Goal: Task Accomplishment & Management: Manage account settings

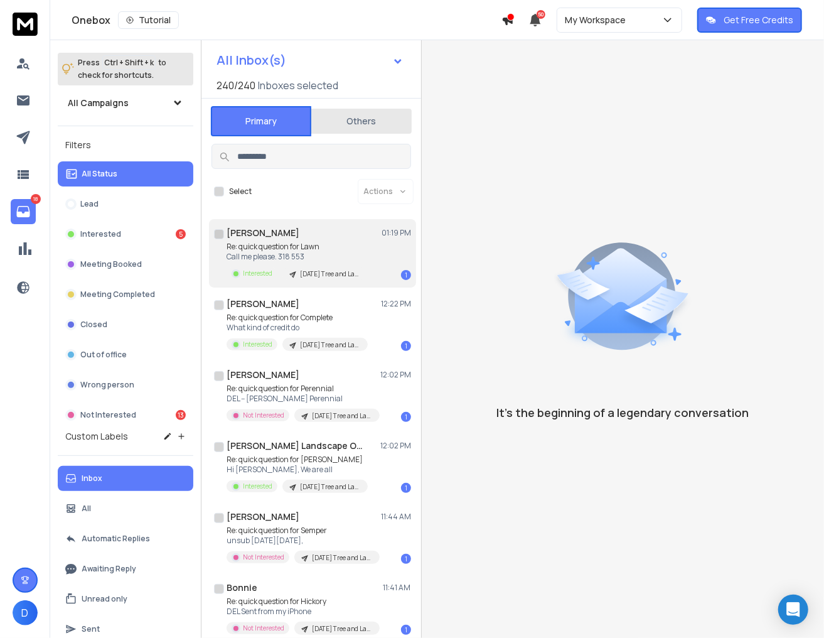
click at [290, 243] on p "Re: quick question for Lawn" at bounding box center [297, 247] width 141 height 10
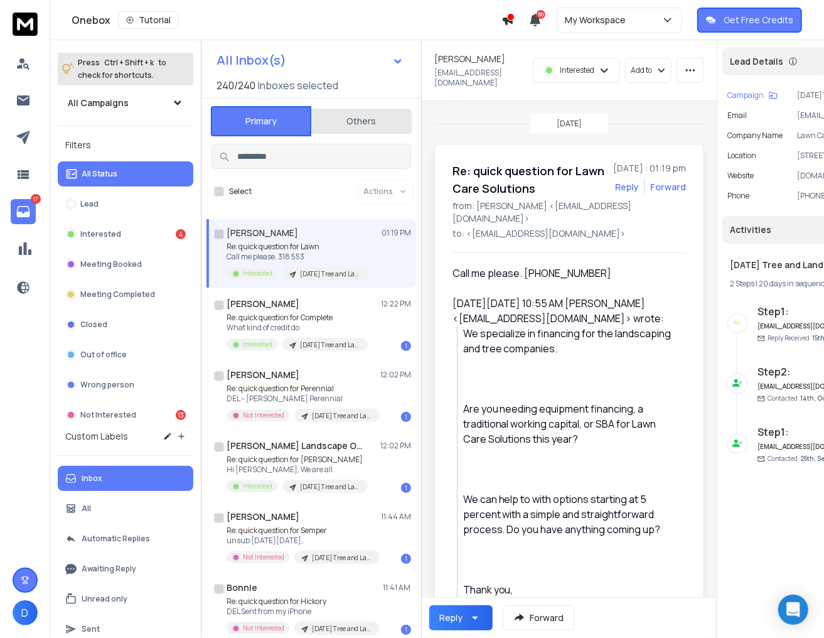
drag, startPoint x: 769, startPoint y: 507, endPoint x: 775, endPoint y: 515, distance: 10.8
click at [771, 515] on div "[DATE] Tree and Landscaping 2 Steps | 20 days in sequence Step 1 : [EMAIL_ADDRE…" at bounding box center [798, 390] width 150 height 293
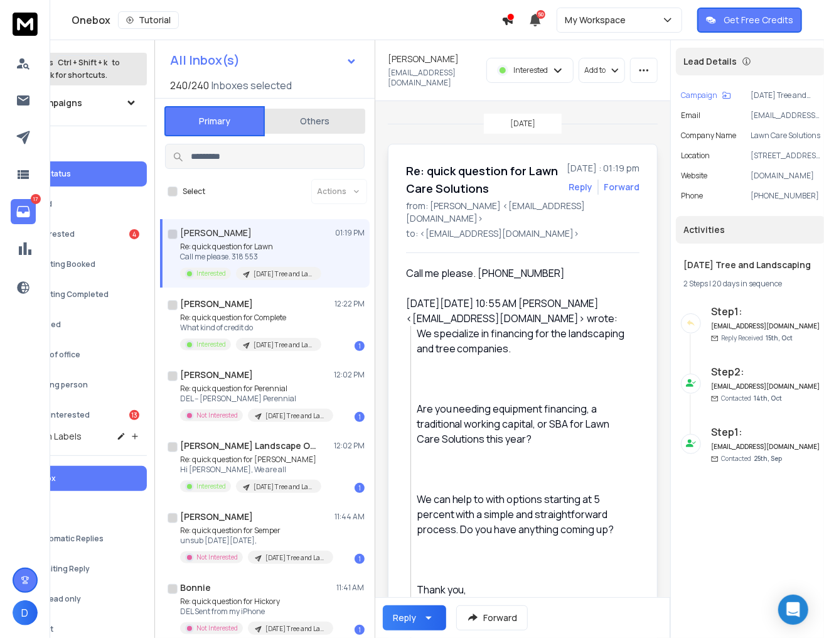
scroll to position [0, 55]
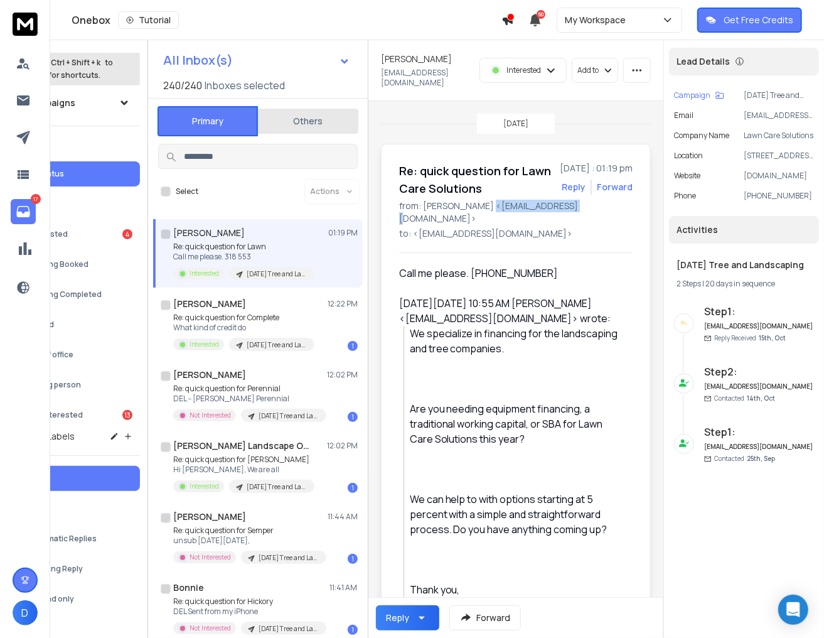
drag, startPoint x: 476, startPoint y: 196, endPoint x: 549, endPoint y: 193, distance: 72.9
click at [549, 200] on p "from: [PERSON_NAME] <[EMAIL_ADDRESS][DOMAIN_NAME]>" at bounding box center [516, 212] width 234 height 25
copy p "<[EMAIL_ADDRESS][DOMAIN_NAME]"
click at [504, 266] on div "Call me please. [PHONE_NUMBER]" at bounding box center [510, 273] width 223 height 15
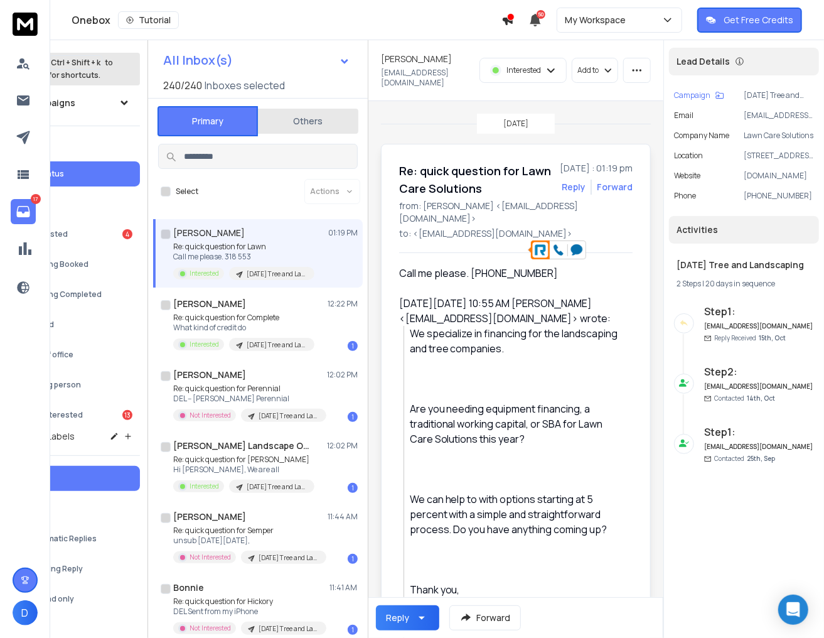
click at [504, 266] on div "Call me please. [PHONE_NUMBER]" at bounding box center [510, 273] width 223 height 15
copy div "6002"
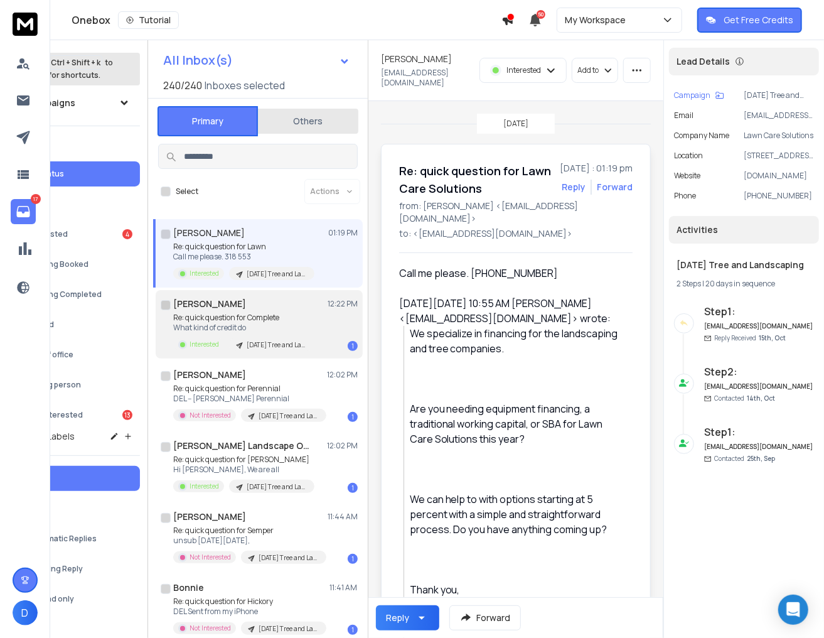
drag, startPoint x: 289, startPoint y: 308, endPoint x: 300, endPoint y: 308, distance: 11.3
click at [289, 308] on div "[PERSON_NAME] 12:22 PM" at bounding box center [265, 304] width 185 height 13
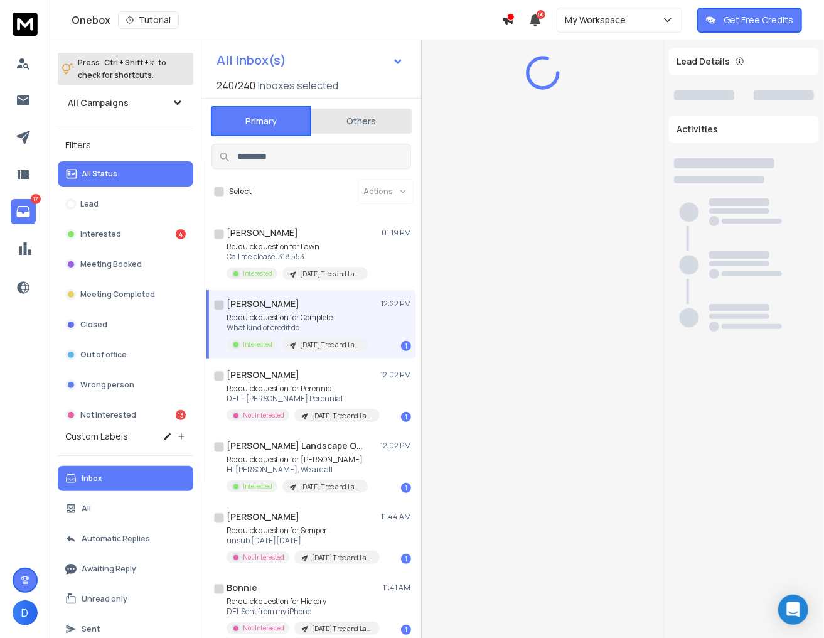
scroll to position [0, 0]
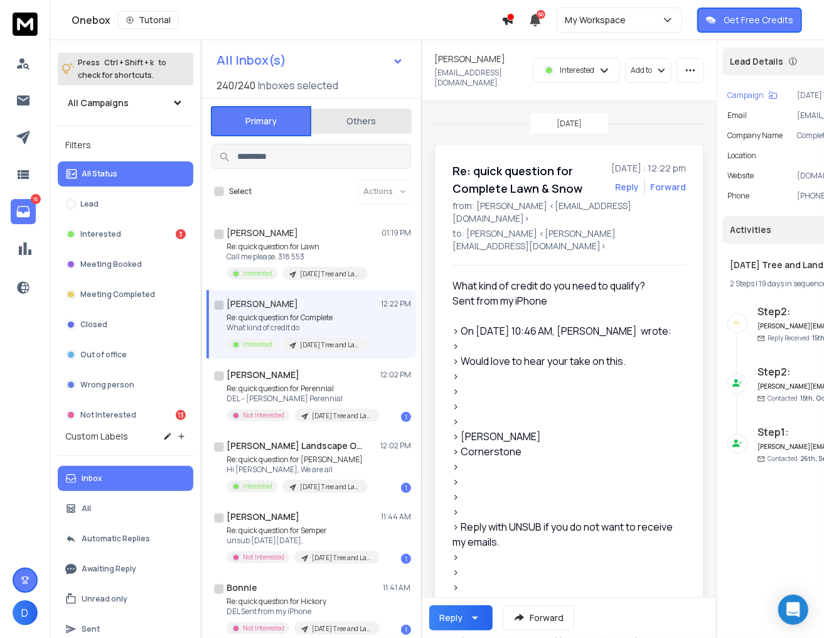
click at [686, 278] on div "What kind of credit do you need to qualify? Sent from my iPhone > On [DATE] 10:…" at bounding box center [570, 607] width 234 height 658
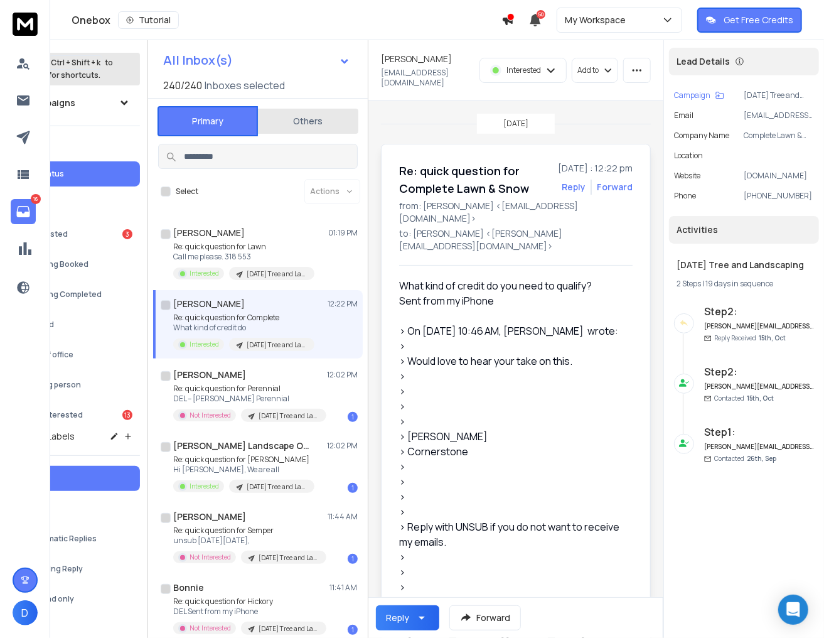
scroll to position [0, 111]
drag, startPoint x: 425, startPoint y: 193, endPoint x: 576, endPoint y: 195, distance: 150.7
click at [576, 200] on p "from: [PERSON_NAME] <[EMAIL_ADDRESS][DOMAIN_NAME]>" at bounding box center [516, 212] width 234 height 25
copy p "[EMAIL_ADDRESS][DOMAIN_NAME]"
click at [399, 278] on div "What kind of credit do you need to qualify? Sent from my iPhone > On [DATE] 10:…" at bounding box center [516, 607] width 234 height 658
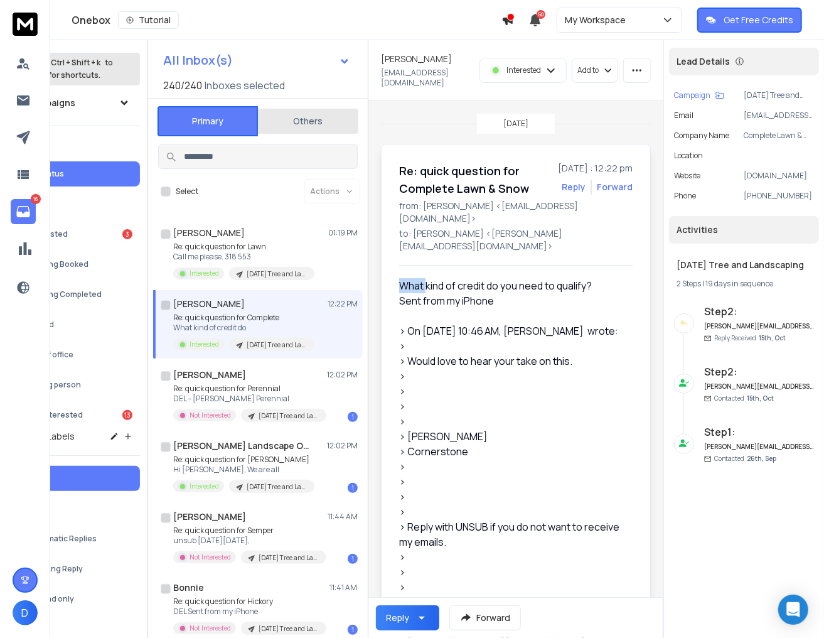
click at [399, 278] on div "What kind of credit do you need to qualify? Sent from my iPhone > On [DATE] 10:…" at bounding box center [516, 607] width 234 height 658
copy div "What kind of credit do you need to qualify?"
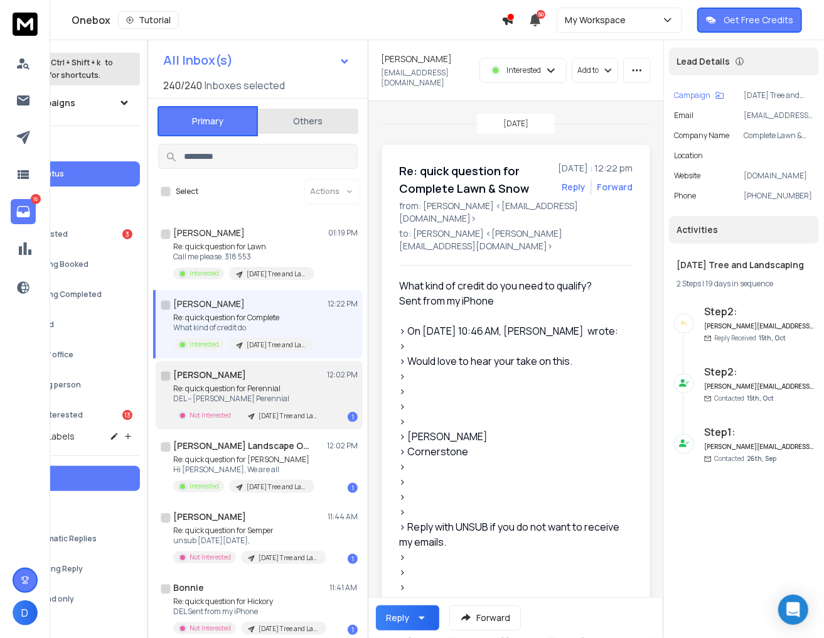
click at [226, 384] on p "Re: quick question for Perennial" at bounding box center [248, 389] width 151 height 10
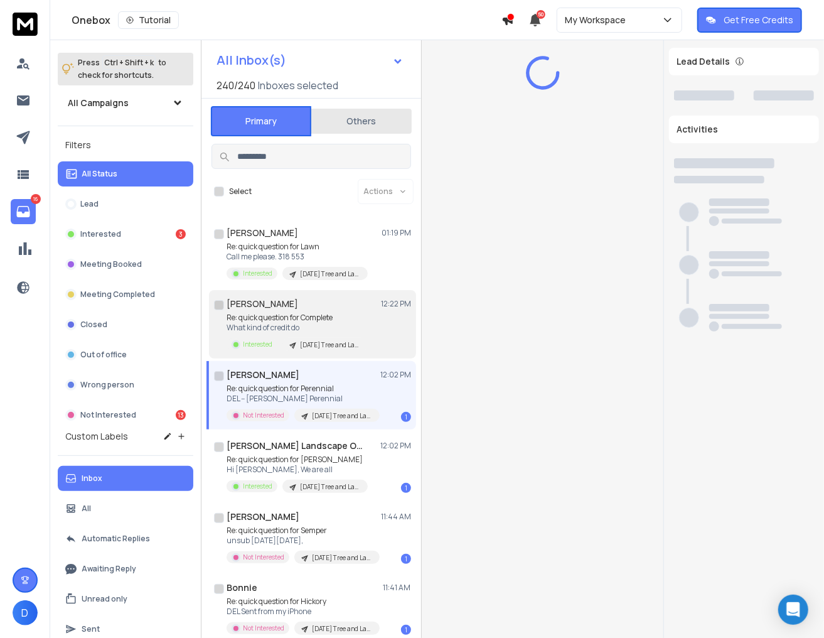
scroll to position [0, 0]
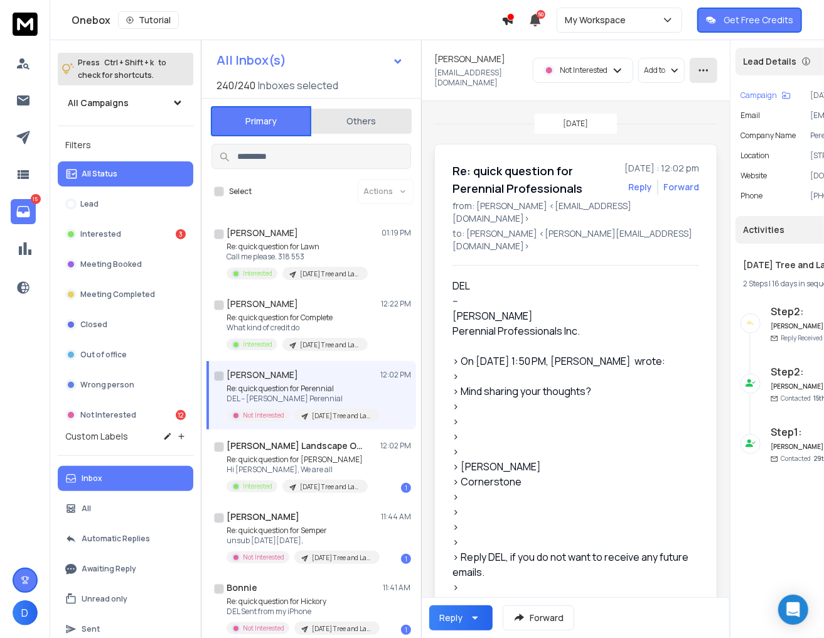
click at [709, 65] on icon "button" at bounding box center [703, 70] width 11 height 11
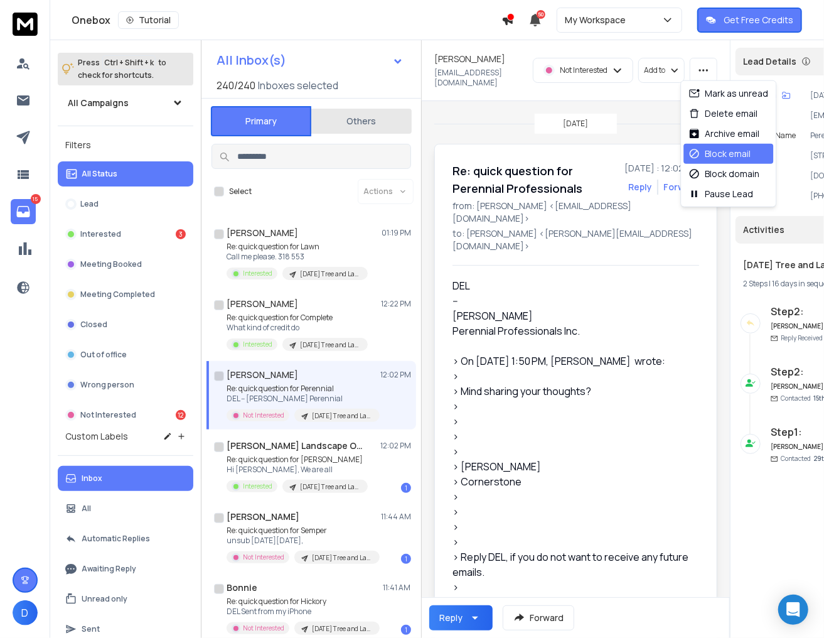
drag, startPoint x: 742, startPoint y: 147, endPoint x: 733, endPoint y: 148, distance: 9.5
click at [742, 146] on div "Block email" at bounding box center [729, 154] width 90 height 20
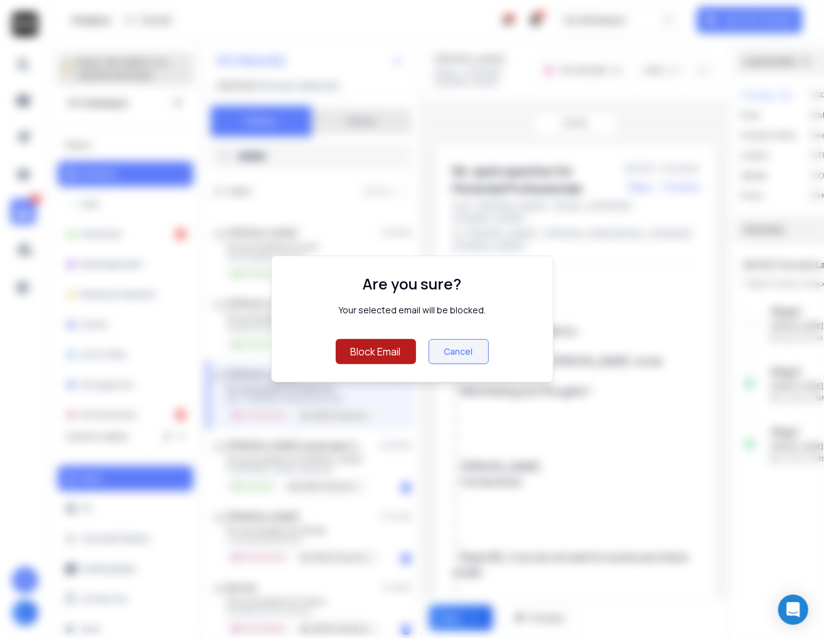
click at [381, 349] on button "Block Email" at bounding box center [376, 351] width 80 height 25
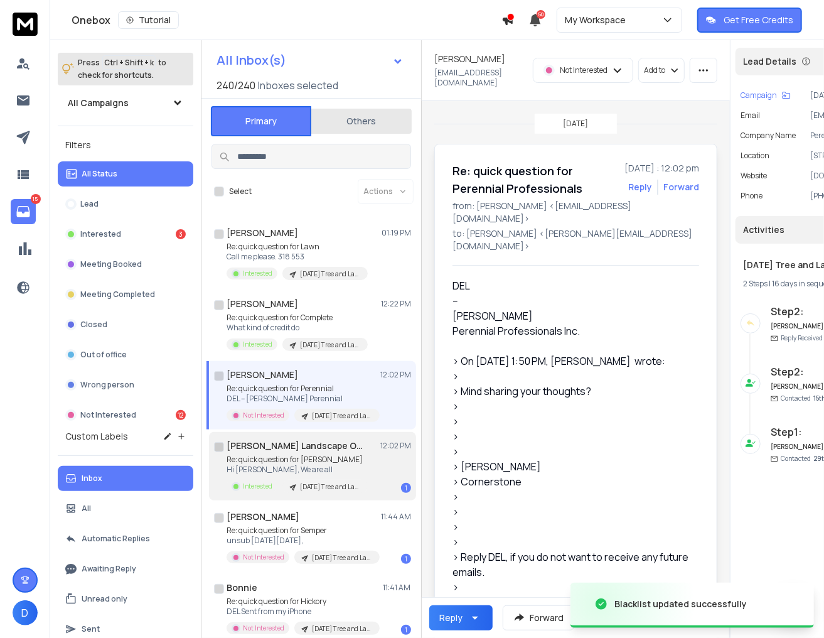
click at [356, 457] on p "Re: quick question for [PERSON_NAME]" at bounding box center [297, 460] width 141 height 10
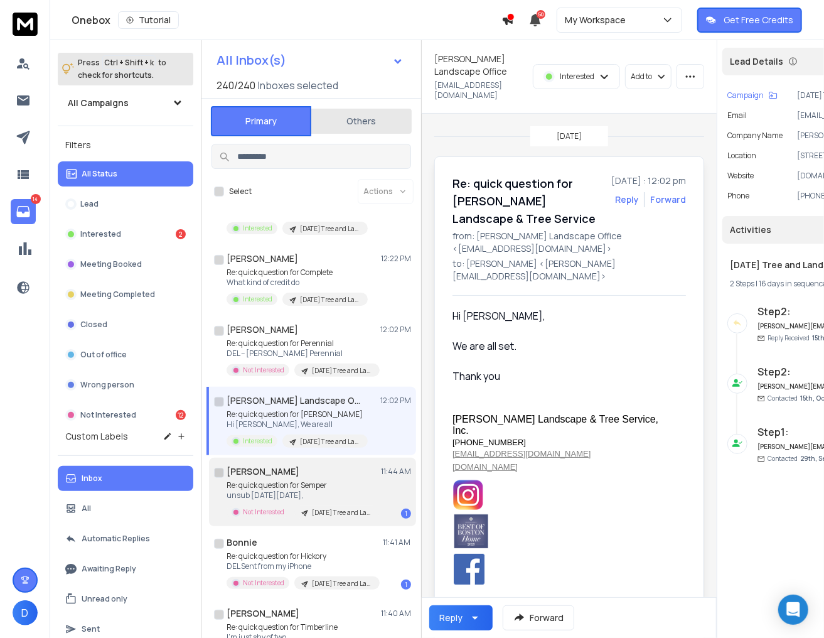
scroll to position [70, 0]
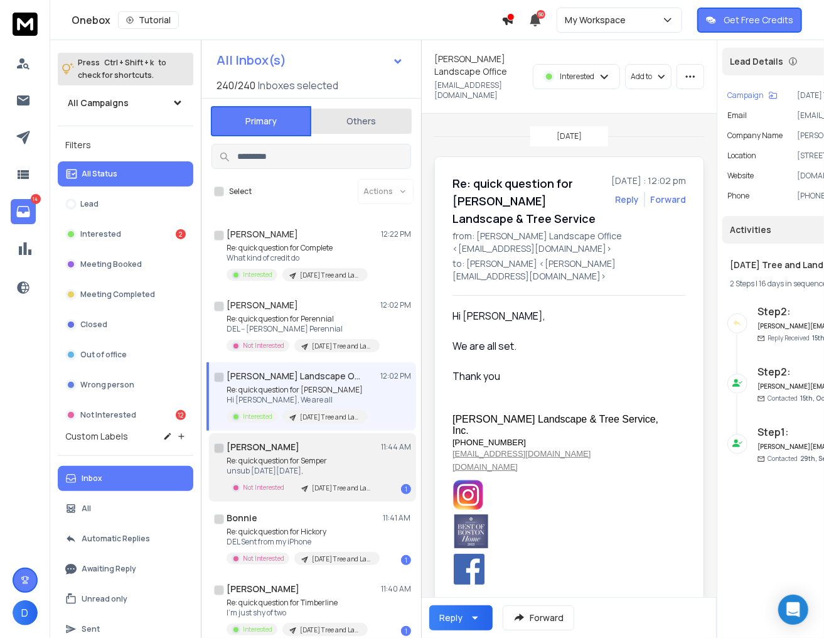
click at [291, 455] on div "[PERSON_NAME] 11:44 AM Re: quick question for Semper unsub [DATE][DATE], Not In…" at bounding box center [319, 467] width 185 height 53
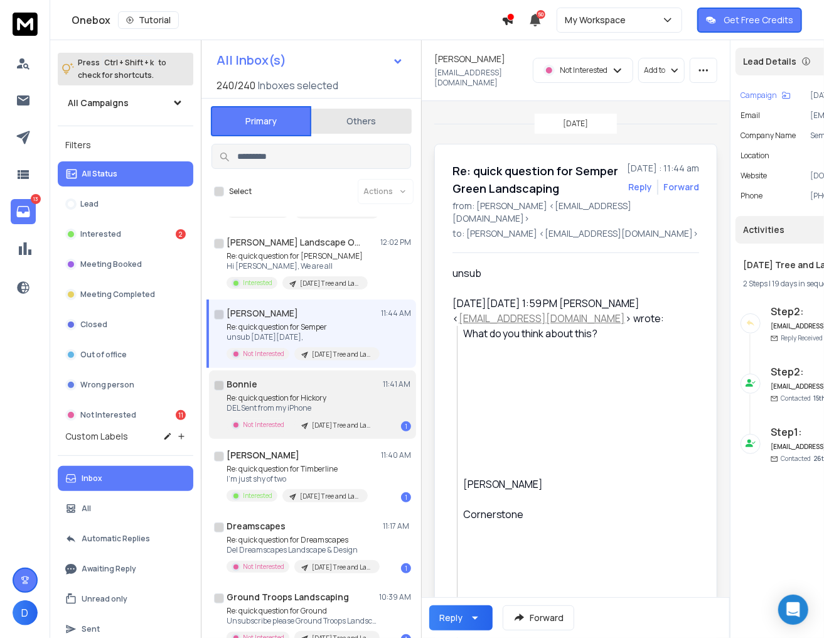
scroll to position [209, 0]
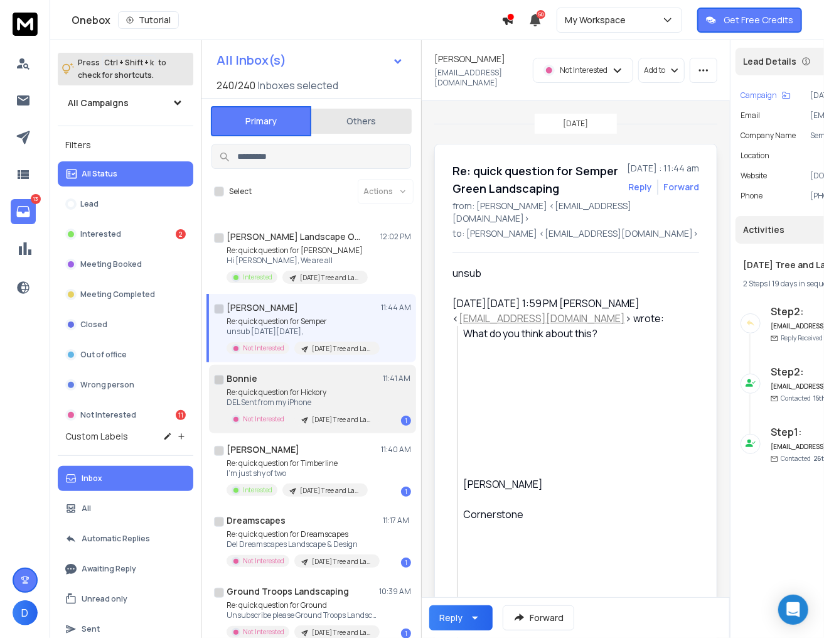
click at [316, 398] on p "DEL Sent from my iPhone" at bounding box center [302, 402] width 151 height 10
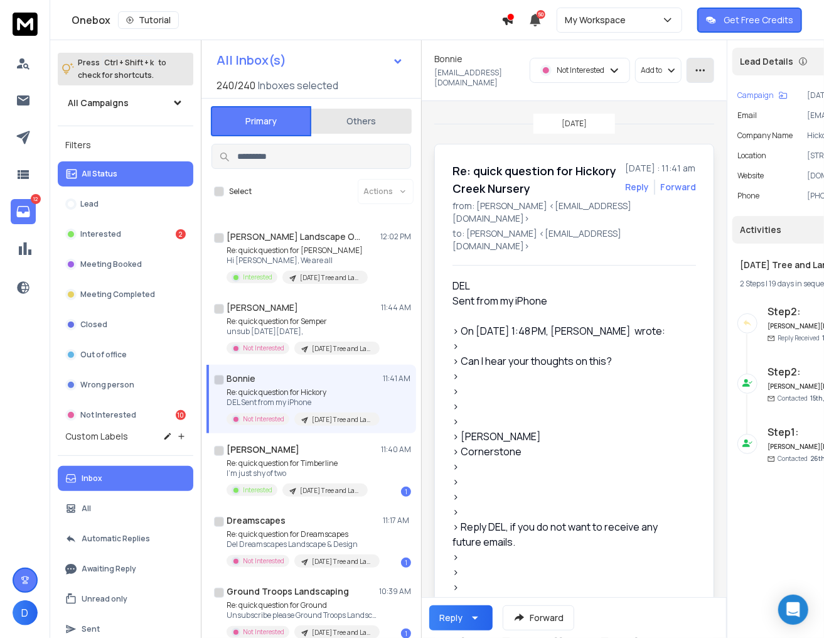
click at [711, 72] on button "button" at bounding box center [701, 70] width 28 height 25
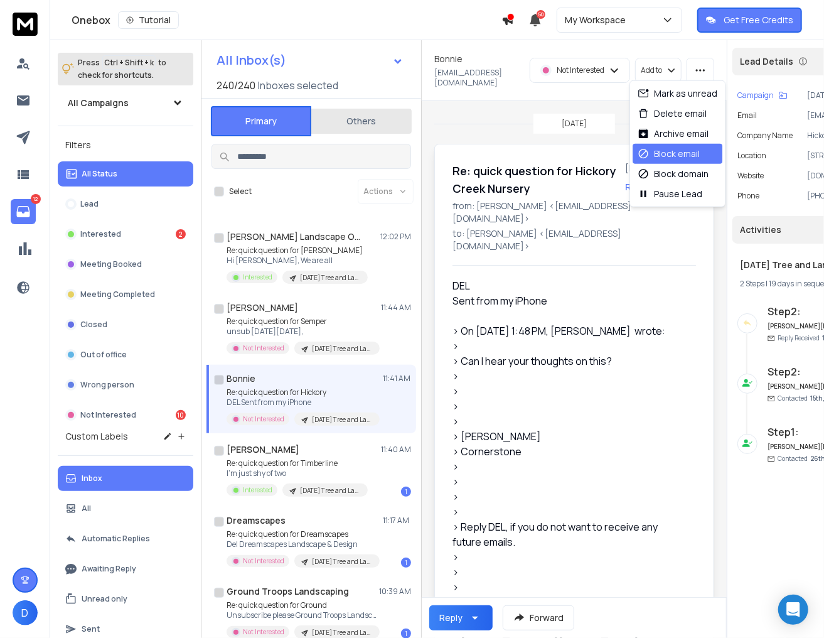
click at [670, 151] on div "Block email" at bounding box center [669, 154] width 62 height 13
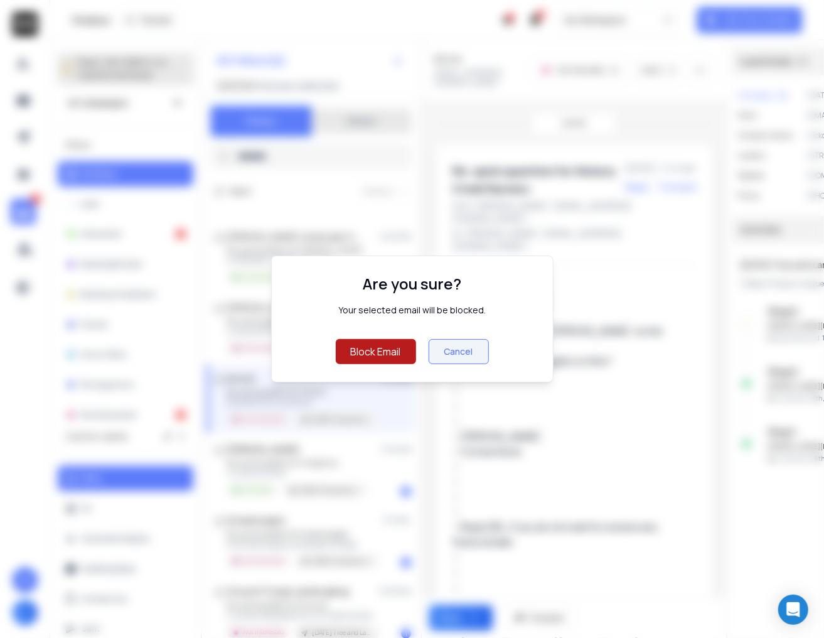
click at [372, 353] on button "Block Email" at bounding box center [376, 351] width 80 height 25
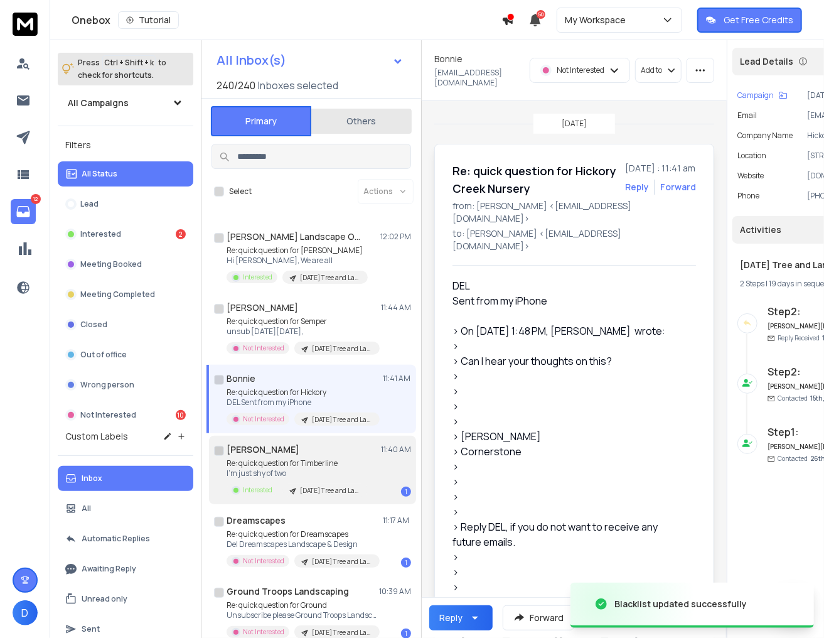
click at [327, 472] on p "I’m just shy of two" at bounding box center [297, 473] width 141 height 10
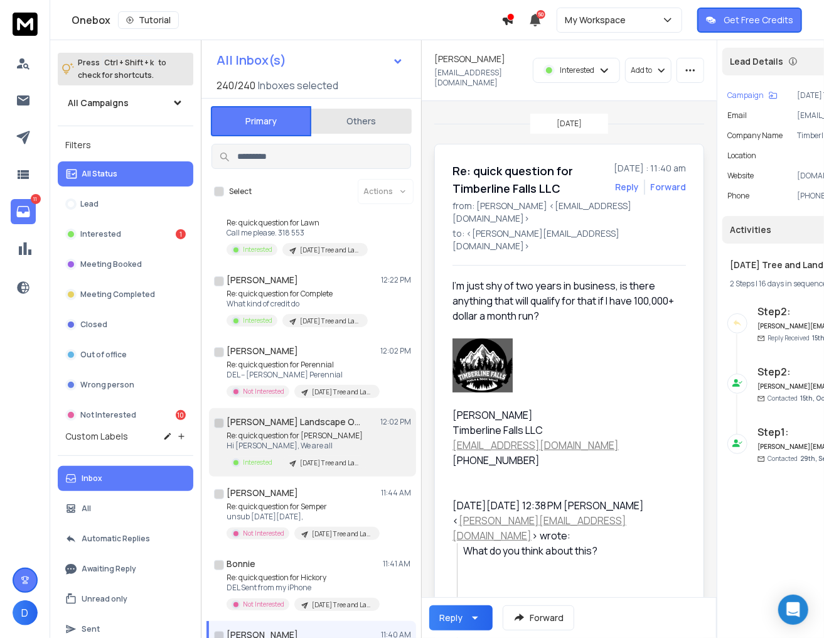
scroll to position [0, 0]
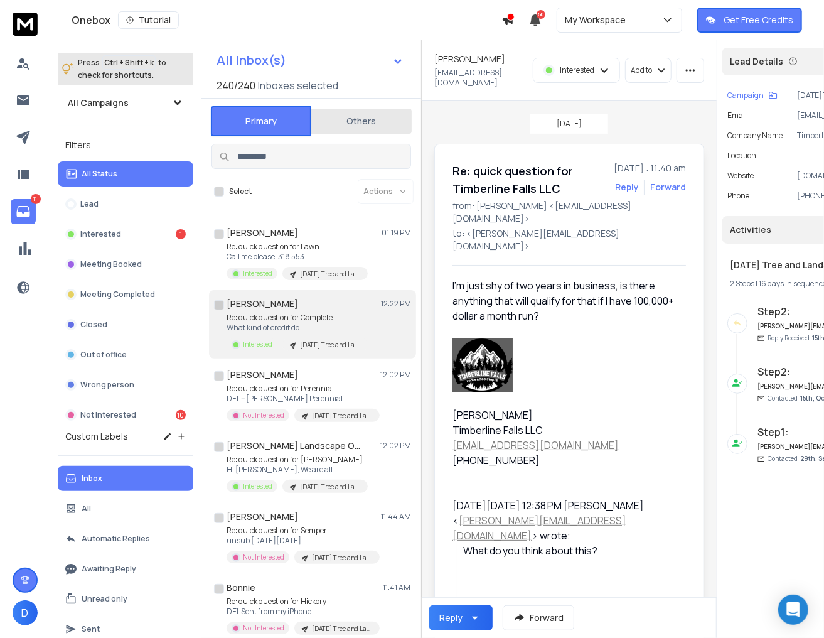
click at [267, 318] on p "Re: quick question for Complete" at bounding box center [297, 318] width 141 height 10
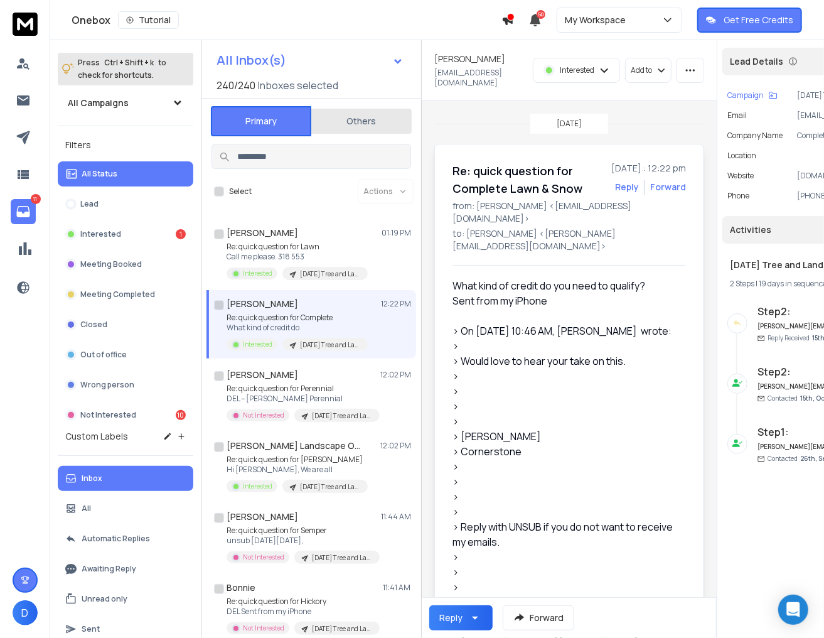
click at [449, 617] on div "Reply" at bounding box center [450, 617] width 23 height 13
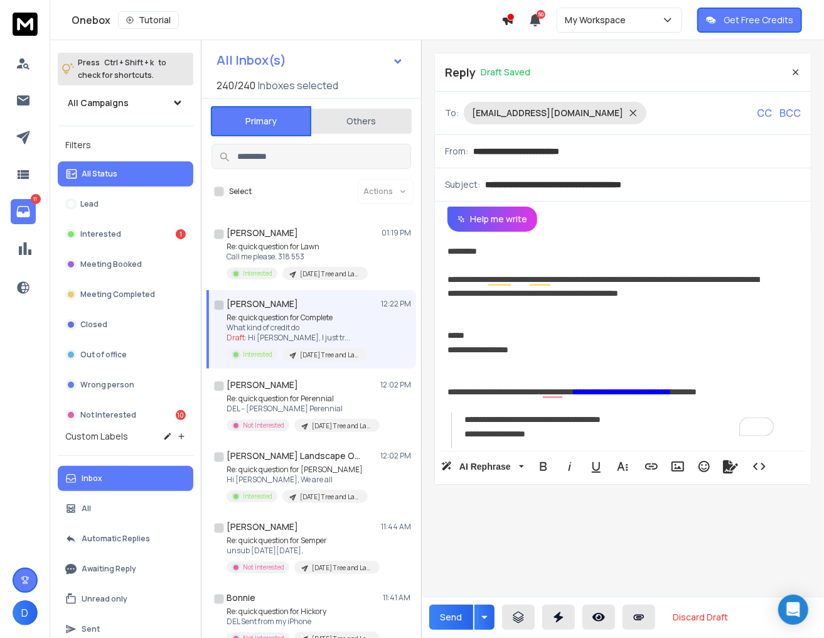
click at [444, 609] on button "Send" at bounding box center [451, 617] width 44 height 25
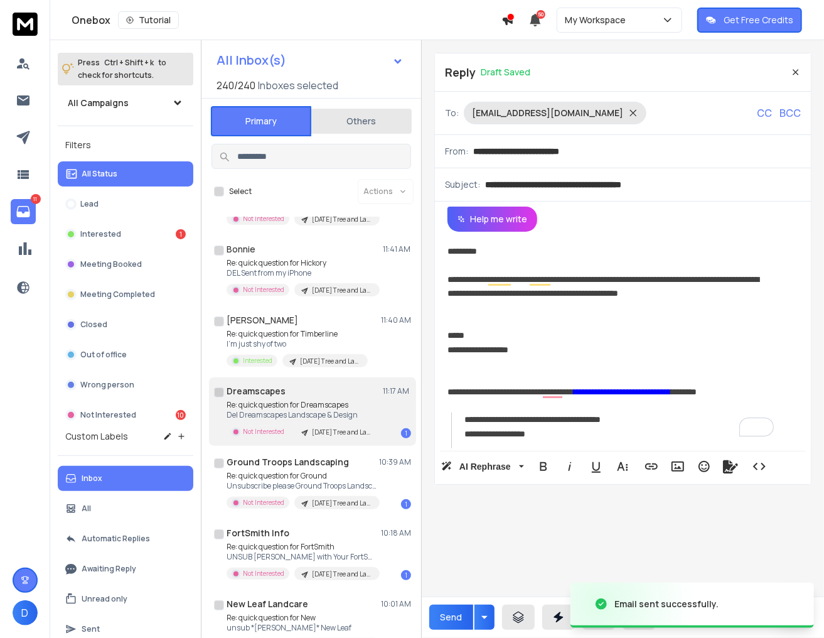
scroll to position [339, 0]
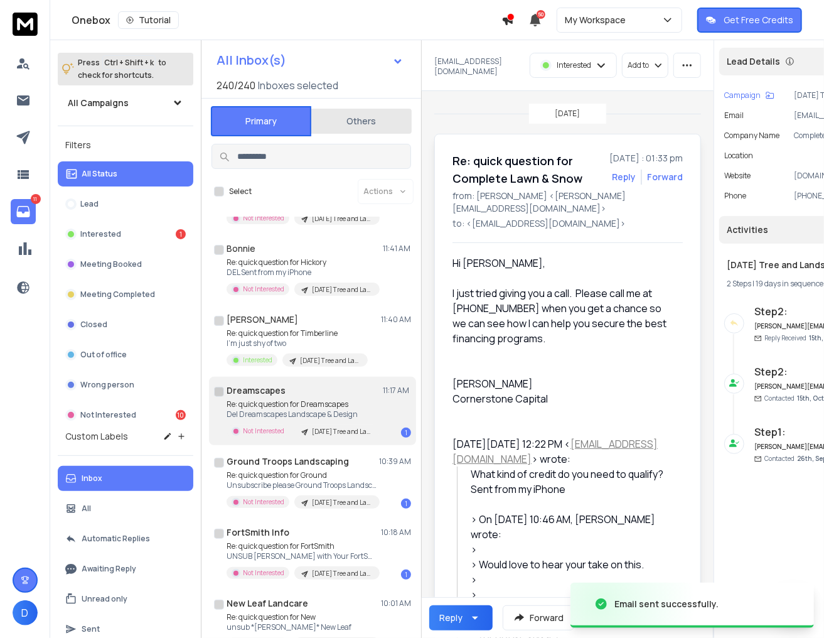
click at [362, 406] on p "Re: quick question for Dreamscapes" at bounding box center [302, 404] width 151 height 10
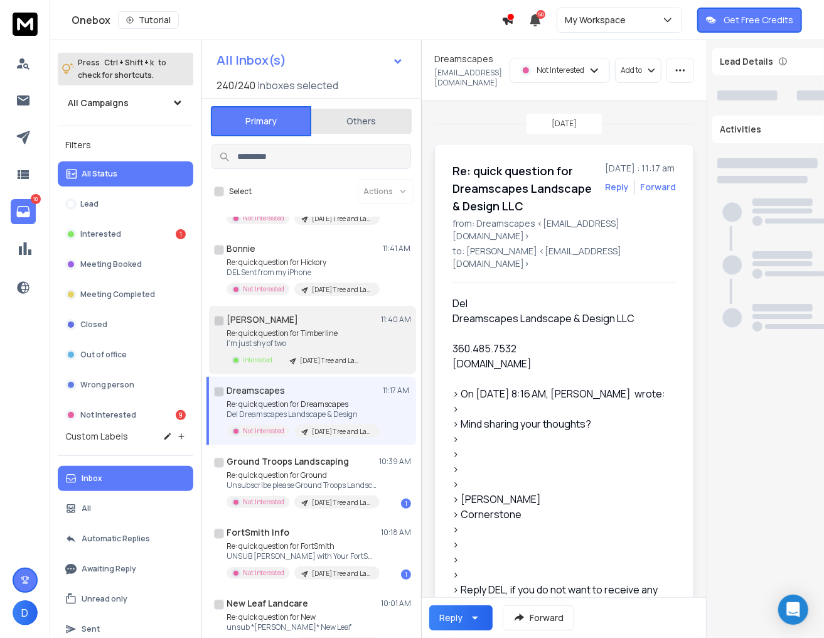
click at [317, 323] on div "[PERSON_NAME] 11:40 AM" at bounding box center [319, 319] width 185 height 13
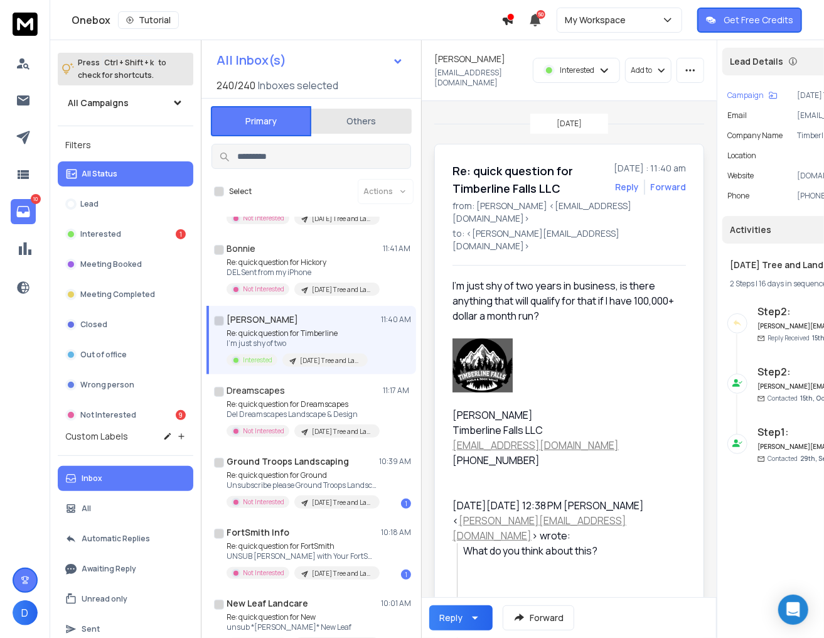
drag, startPoint x: 504, startPoint y: 424, endPoint x: 446, endPoint y: 421, distance: 58.5
drag, startPoint x: 449, startPoint y: 422, endPoint x: 516, endPoint y: 424, distance: 67.2
copy div "[PHONE_NUMBER]"
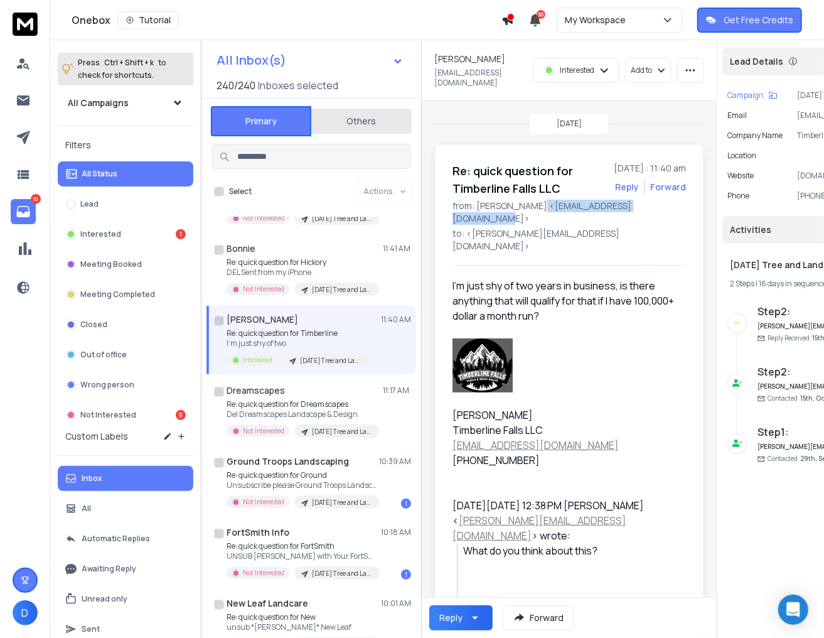
drag, startPoint x: 528, startPoint y: 195, endPoint x: 732, endPoint y: 213, distance: 204.8
click at [642, 200] on p "from: [PERSON_NAME] <[EMAIL_ADDRESS][DOMAIN_NAME]>" at bounding box center [570, 212] width 234 height 25
copy p "[EMAIL_ADDRESS][DOMAIN_NAME]"
click at [676, 366] on div "[PERSON_NAME] Timberline Falls LLC [EMAIL_ADDRESS][DOMAIN_NAME] [PHONE_NUMBER]" at bounding box center [564, 402] width 223 height 129
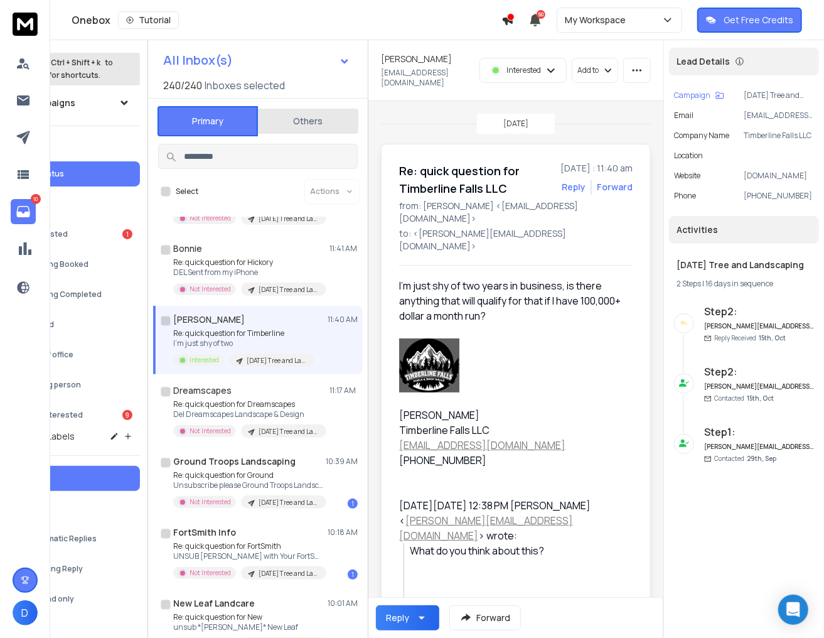
scroll to position [0, 98]
click at [386, 622] on div "Reply" at bounding box center [397, 617] width 23 height 13
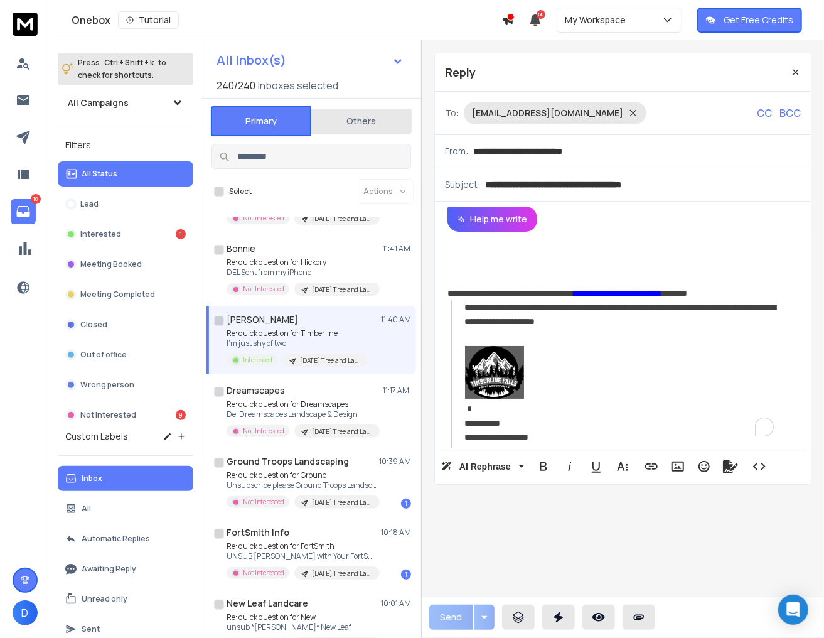
scroll to position [0, 0]
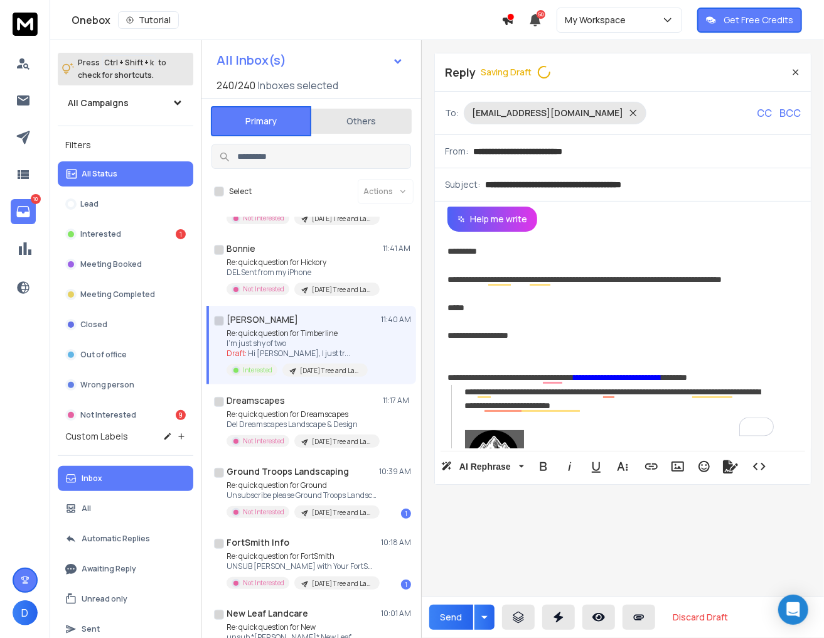
click at [452, 628] on button "Send" at bounding box center [451, 617] width 44 height 25
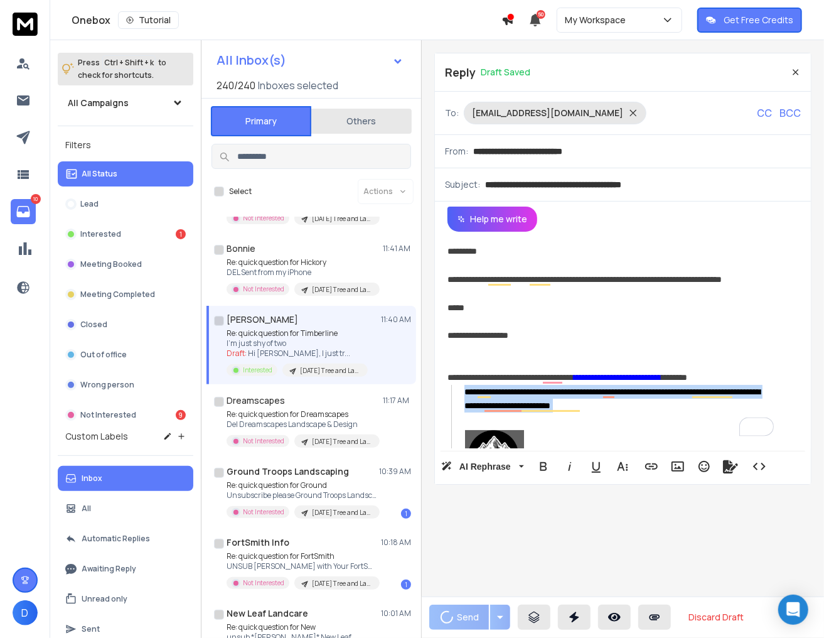
drag, startPoint x: 465, startPoint y: 392, endPoint x: 746, endPoint y: 390, distance: 281.3
click at [638, 413] on div "**********" at bounding box center [620, 471] width 311 height 172
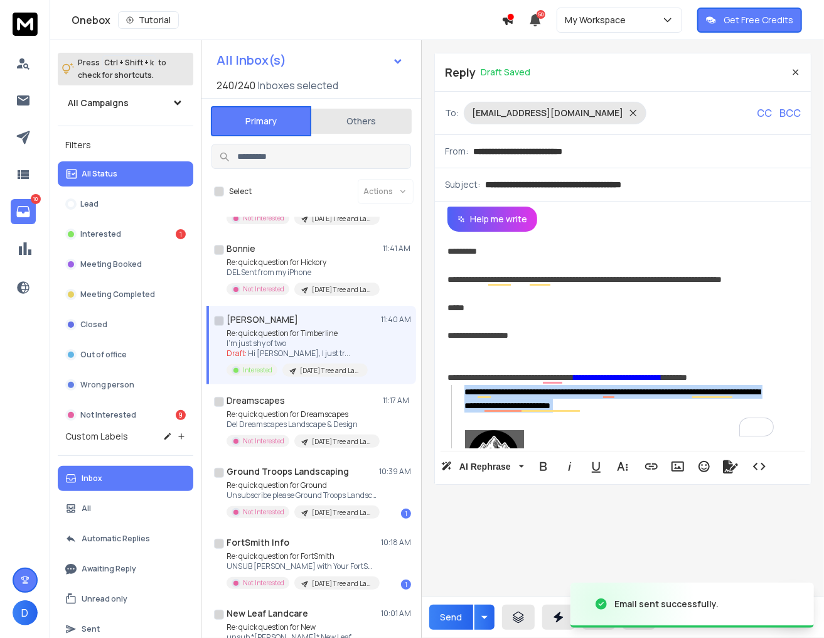
copy div "**********"
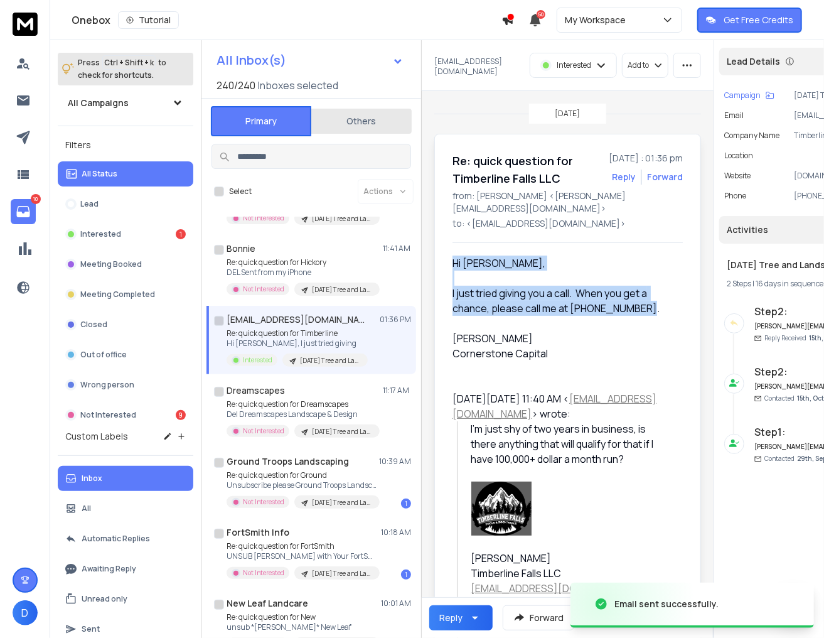
drag, startPoint x: 453, startPoint y: 251, endPoint x: 599, endPoint y: 290, distance: 150.8
click at [599, 290] on div "Hi [PERSON_NAME], I just tried giving you a call. When you get a chance, please…" at bounding box center [563, 301] width 220 height 90
copy div "Hi [PERSON_NAME], I just tried giving you a call. When you get a chance, please…"
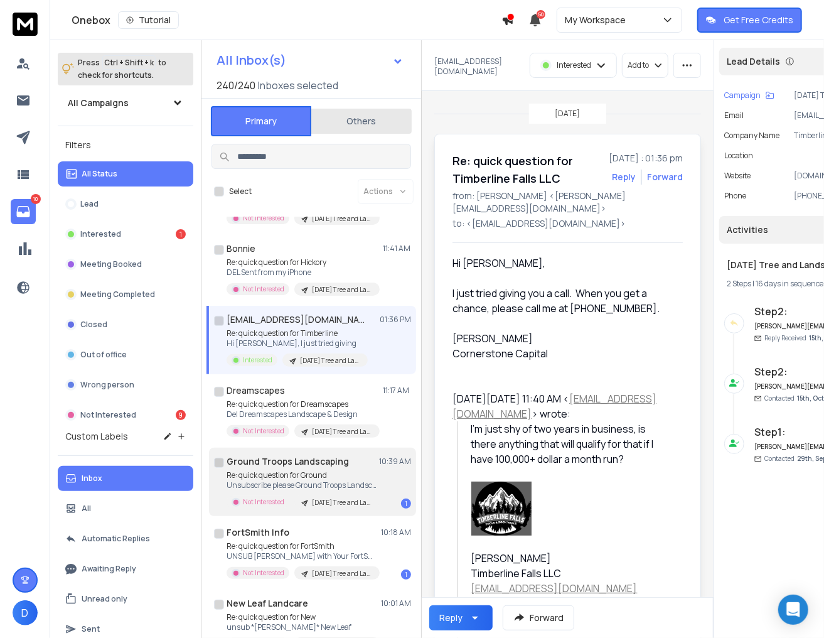
drag, startPoint x: 340, startPoint y: 474, endPoint x: 354, endPoint y: 465, distance: 17.2
click at [340, 474] on p "Re: quick question for Ground" at bounding box center [302, 475] width 151 height 10
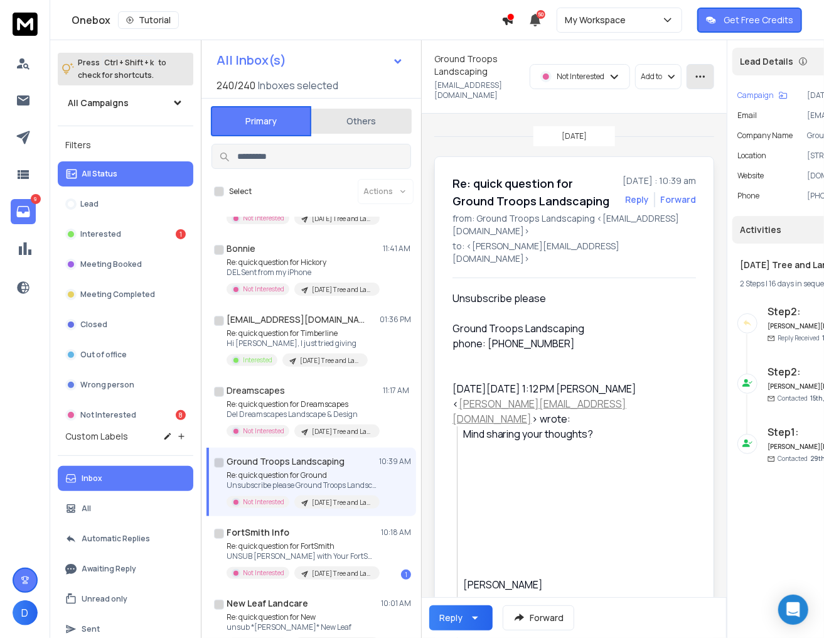
click at [701, 76] on icon "button" at bounding box center [700, 76] width 9 height 2
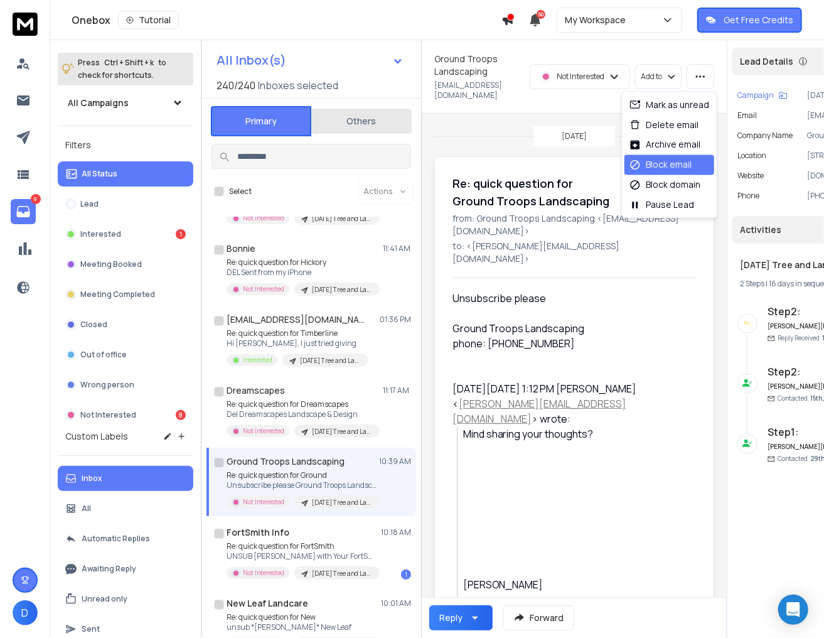
click at [667, 165] on div "Block email" at bounding box center [661, 165] width 62 height 13
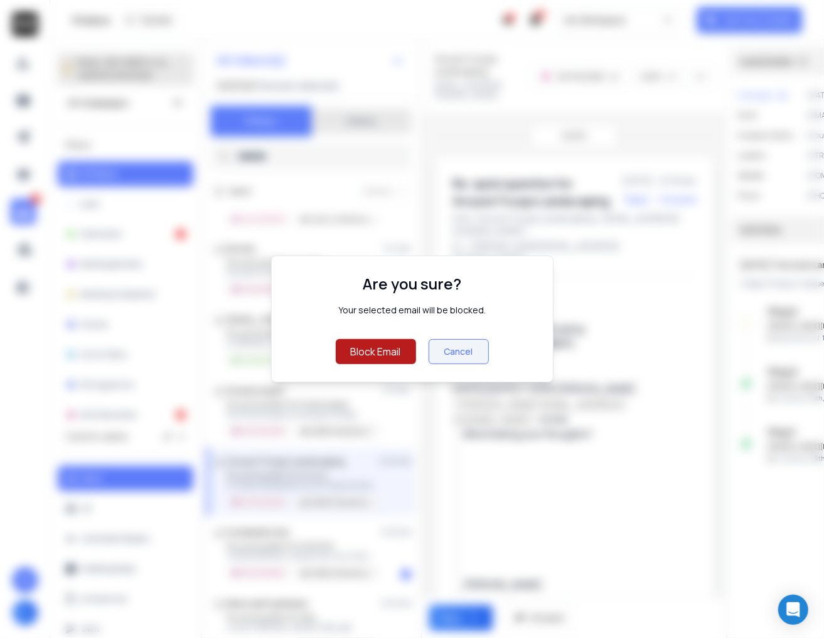
click at [384, 350] on button "Block Email" at bounding box center [376, 351] width 80 height 25
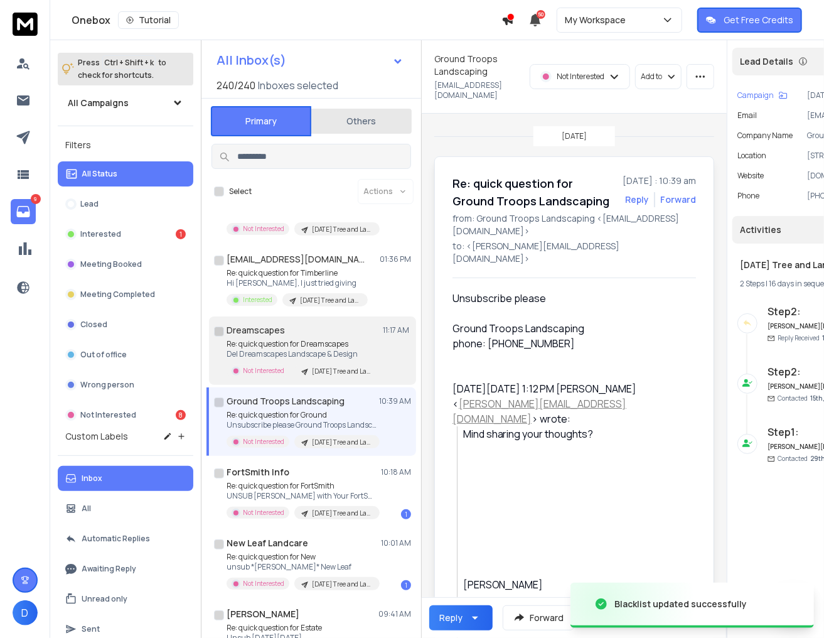
scroll to position [478, 0]
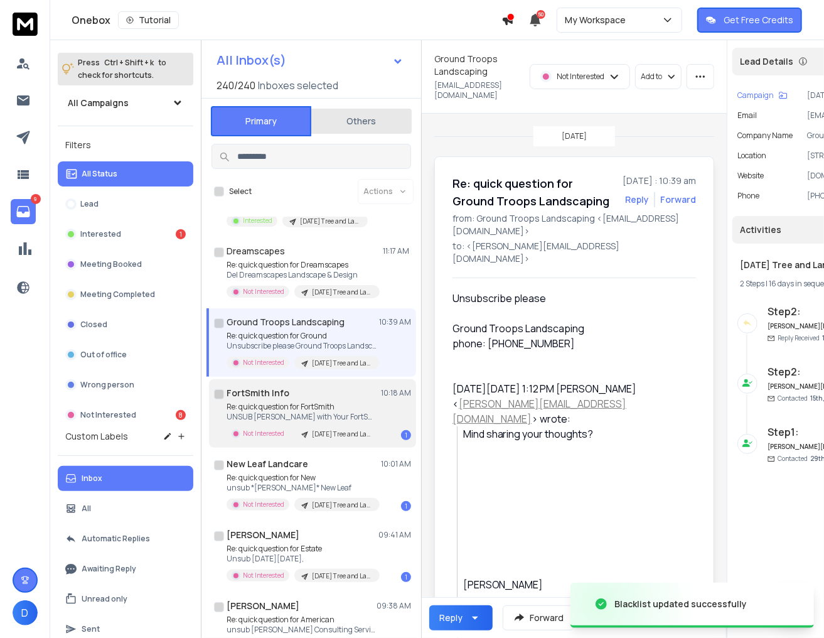
click at [300, 397] on div "FortSmith Info 10:18 AM" at bounding box center [319, 393] width 185 height 13
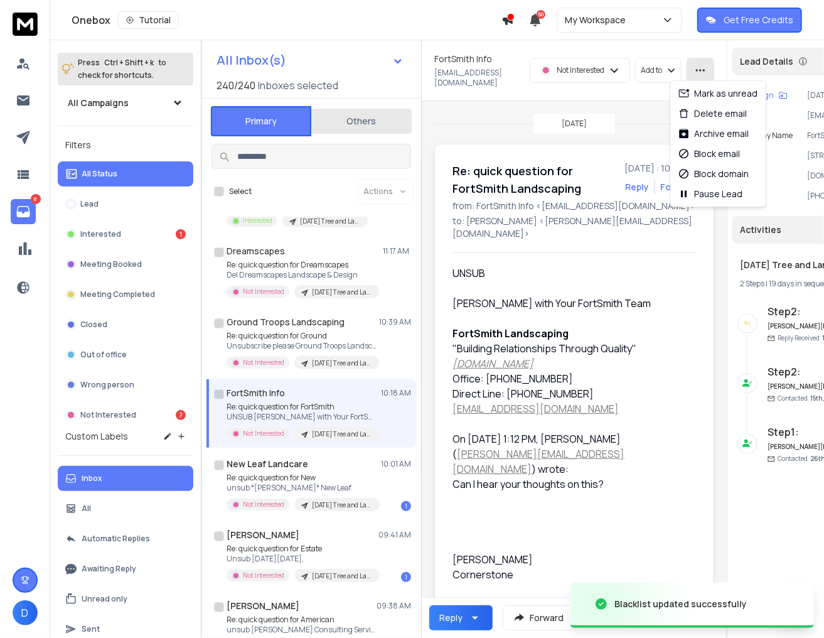
click at [706, 65] on icon "button" at bounding box center [700, 70] width 11 height 11
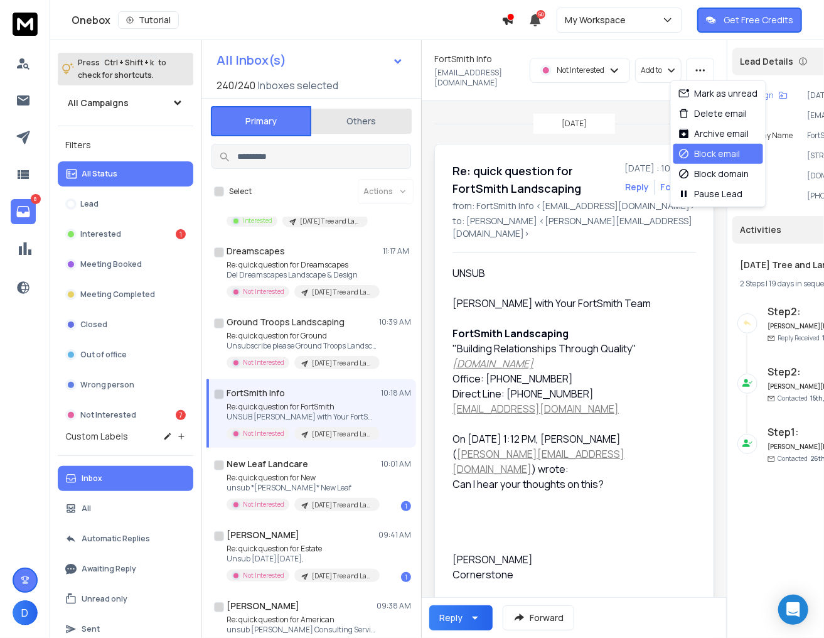
click at [701, 153] on div "Block email" at bounding box center [710, 154] width 62 height 13
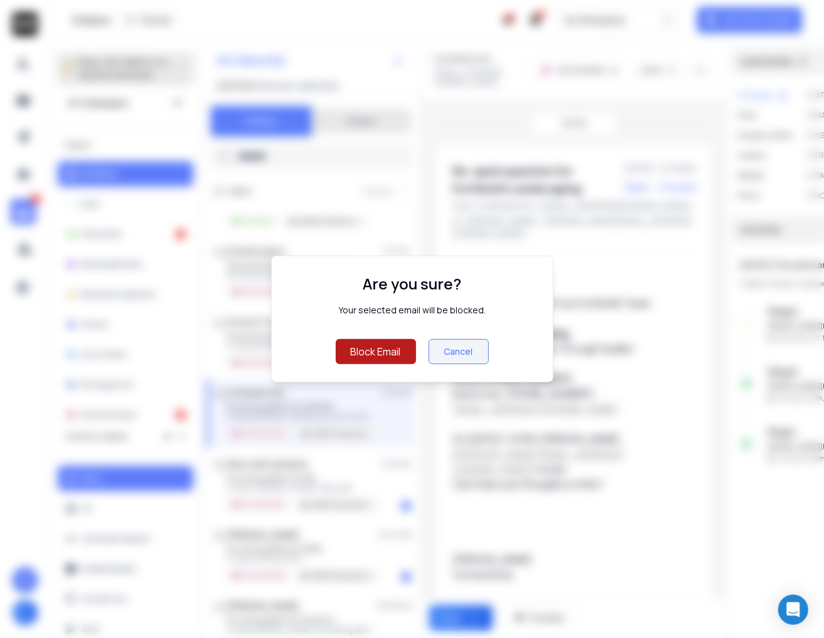
click at [384, 353] on button "Block Email" at bounding box center [376, 351] width 80 height 25
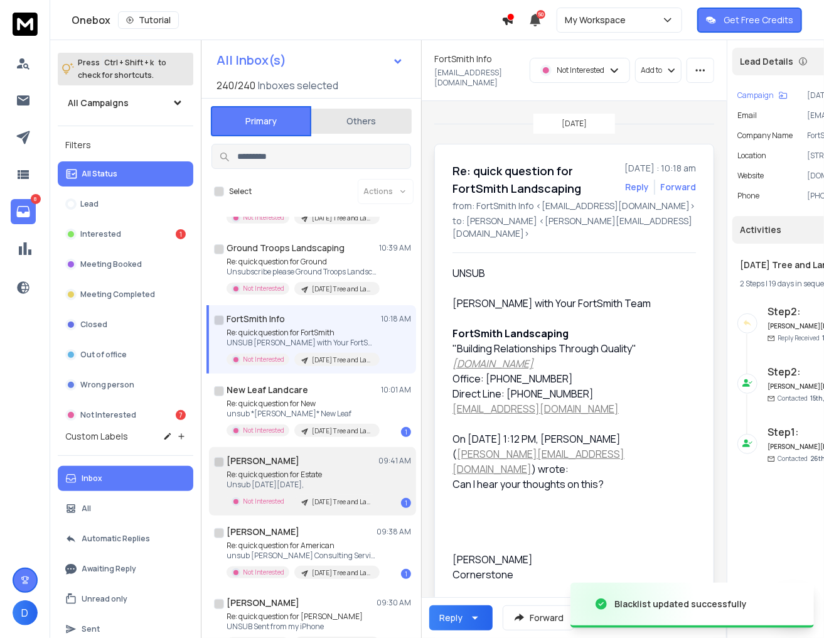
scroll to position [618, 0]
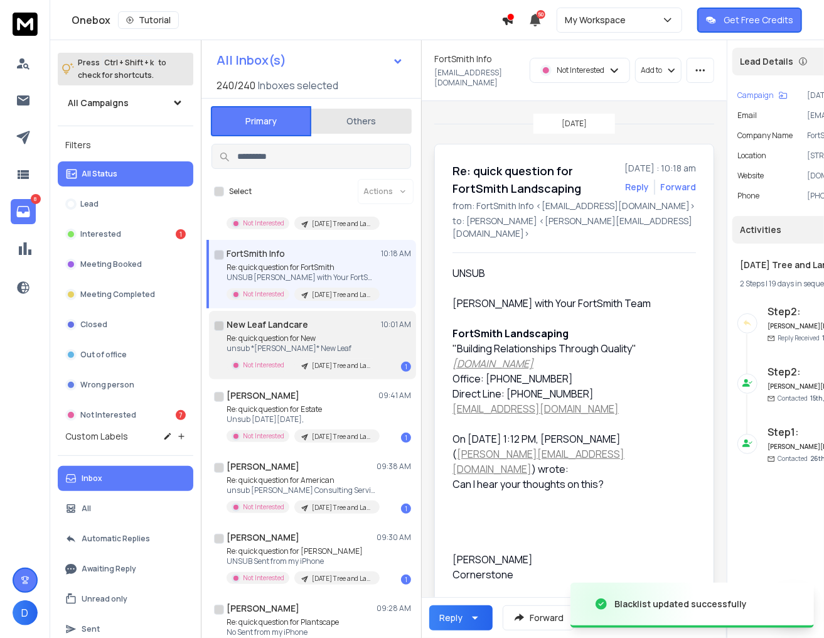
click at [331, 334] on p "Re: quick question for New" at bounding box center [302, 338] width 151 height 10
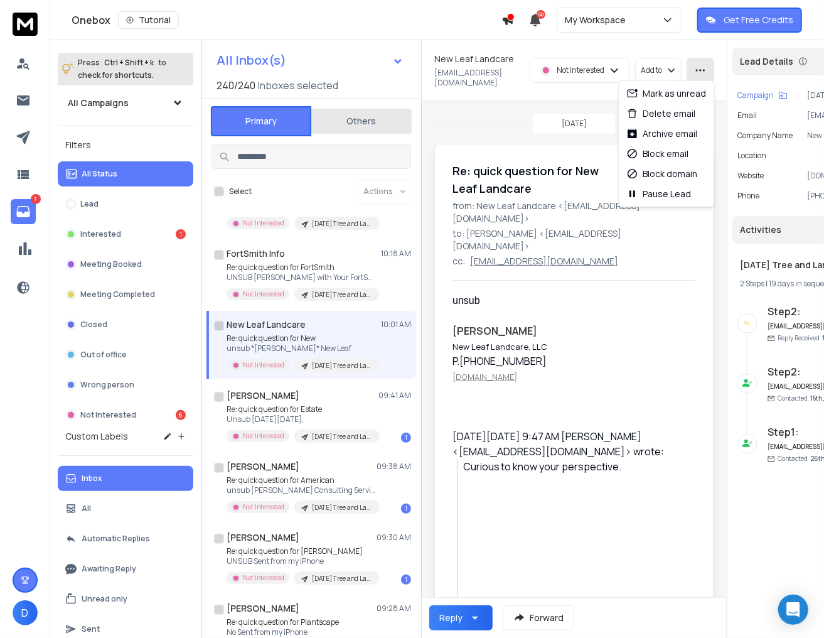
click at [698, 65] on icon "button" at bounding box center [700, 70] width 11 height 11
click at [670, 148] on div "Block email" at bounding box center [658, 154] width 62 height 13
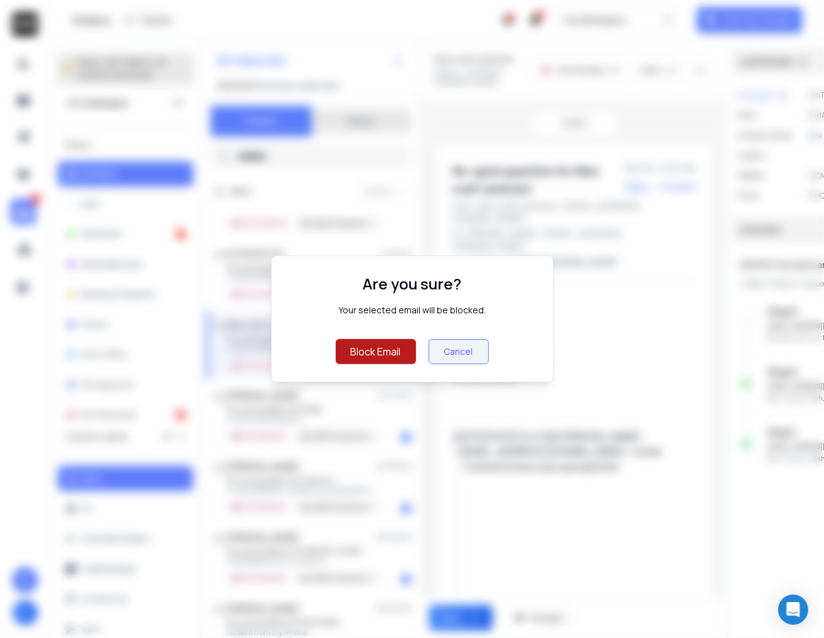
click at [375, 348] on button "Block Email" at bounding box center [376, 351] width 80 height 25
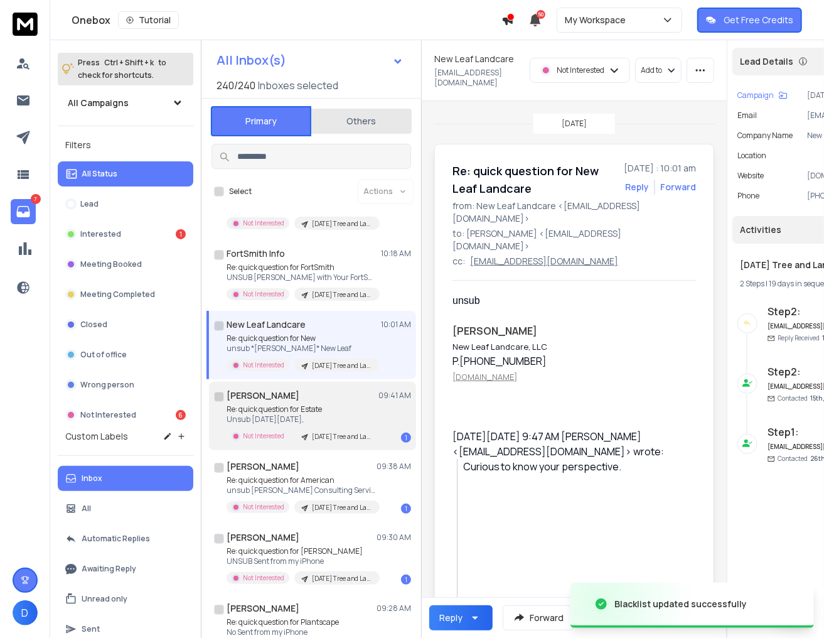
click at [363, 410] on p "Re: quick question for Estate" at bounding box center [302, 409] width 151 height 10
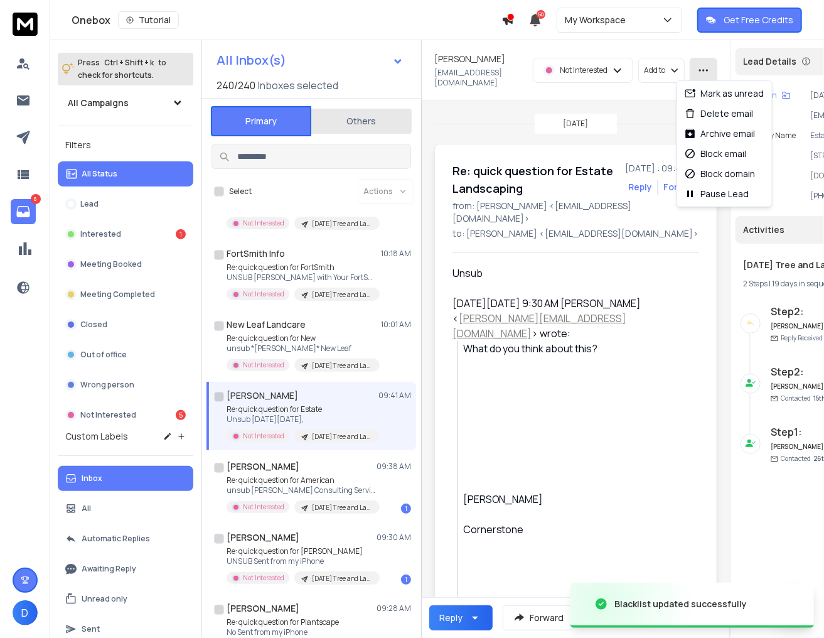
click at [709, 69] on icon "button" at bounding box center [703, 70] width 9 height 2
click at [722, 149] on div "Block email" at bounding box center [716, 154] width 62 height 13
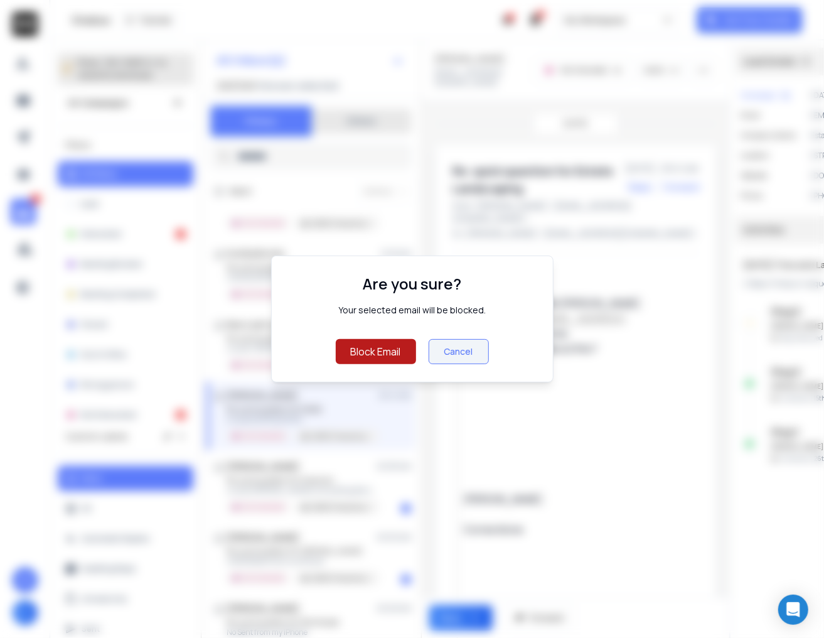
click at [379, 352] on button "Block Email" at bounding box center [376, 351] width 80 height 25
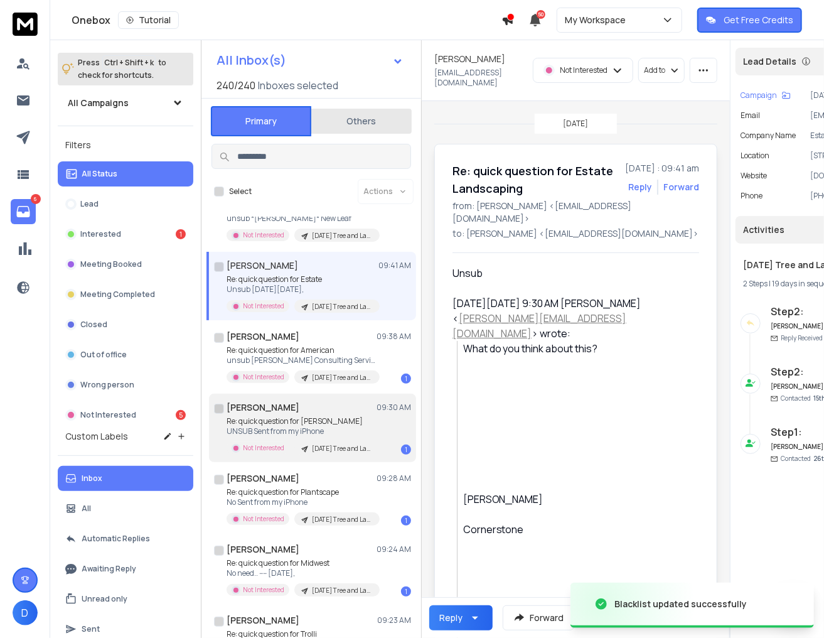
scroll to position [757, 0]
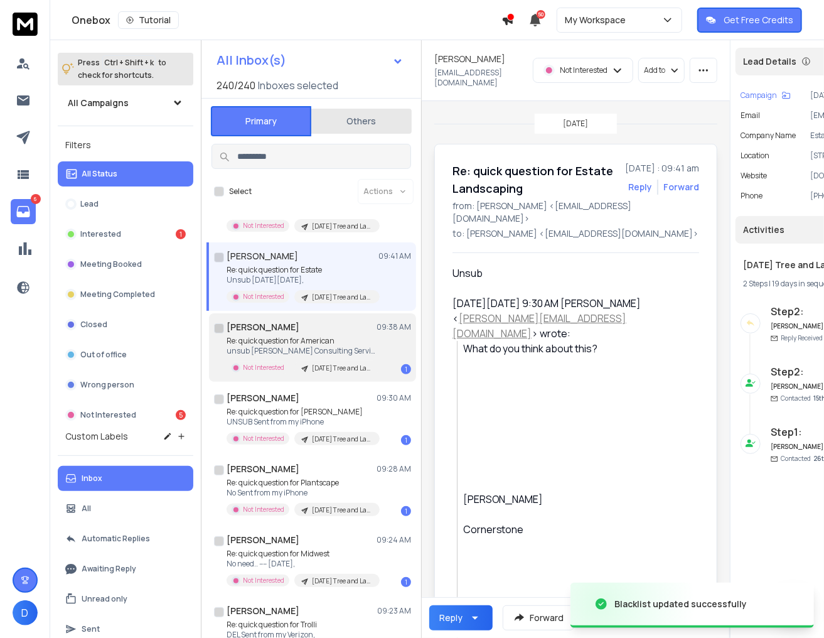
click at [347, 350] on p "unsub [PERSON_NAME] Consulting Services, Inc." at bounding box center [302, 351] width 151 height 10
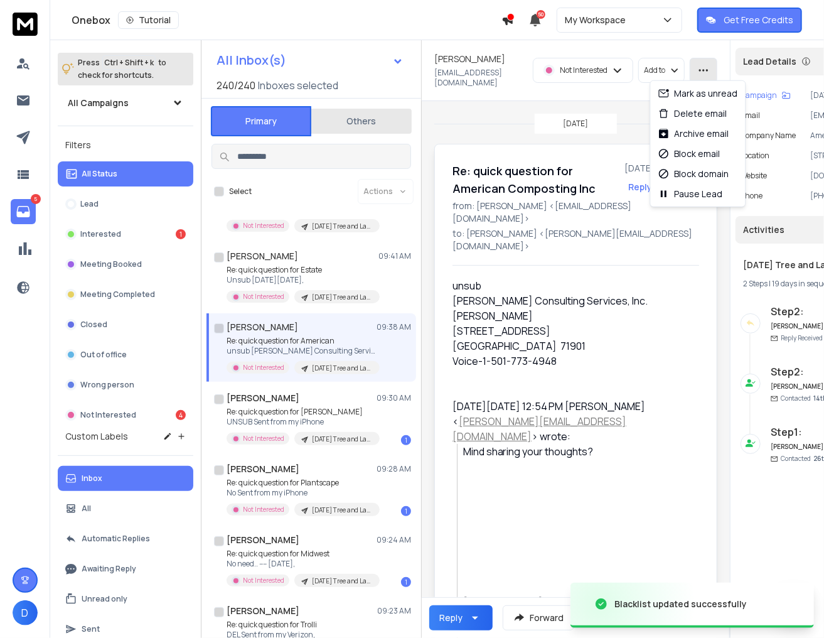
click at [709, 65] on icon "button" at bounding box center [703, 70] width 11 height 11
click at [691, 154] on div "Block email" at bounding box center [690, 154] width 62 height 13
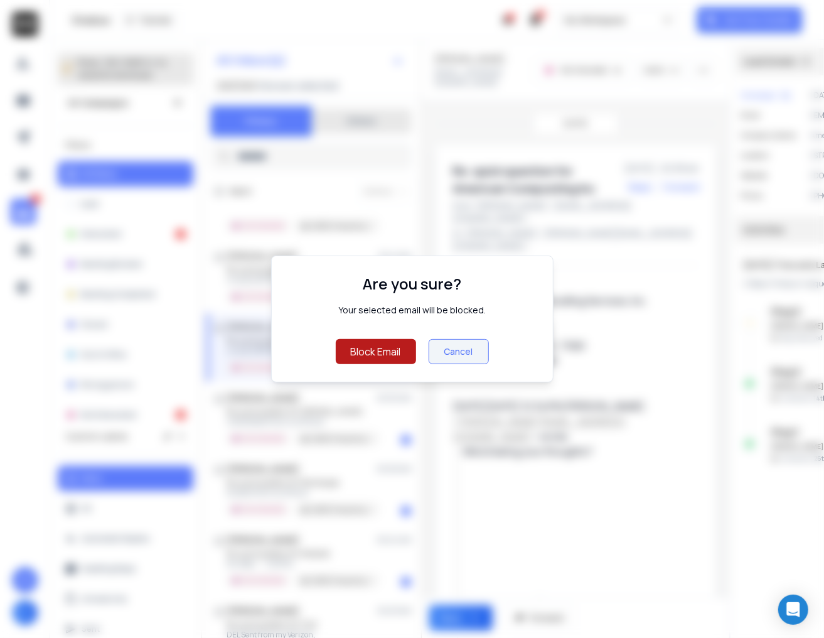
click at [372, 352] on button "Block Email" at bounding box center [376, 351] width 80 height 25
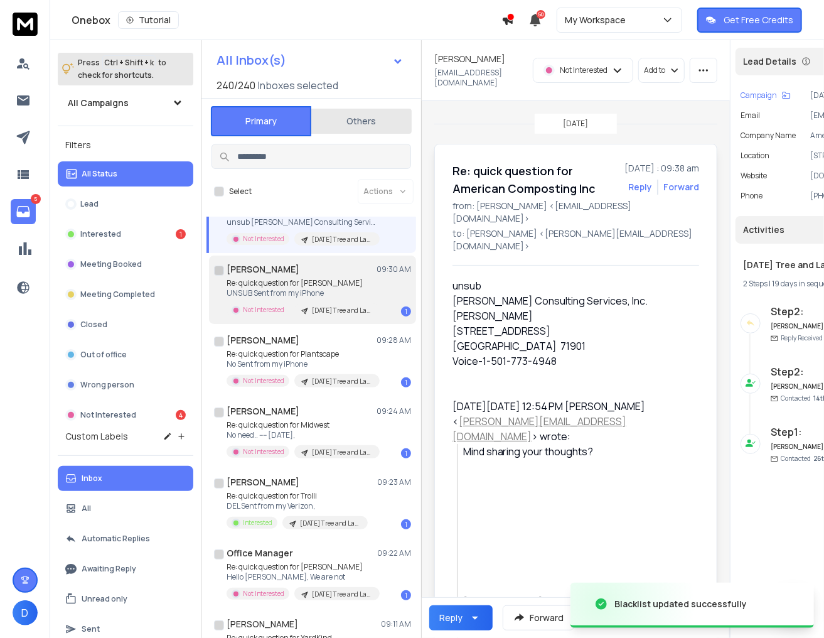
scroll to position [896, 0]
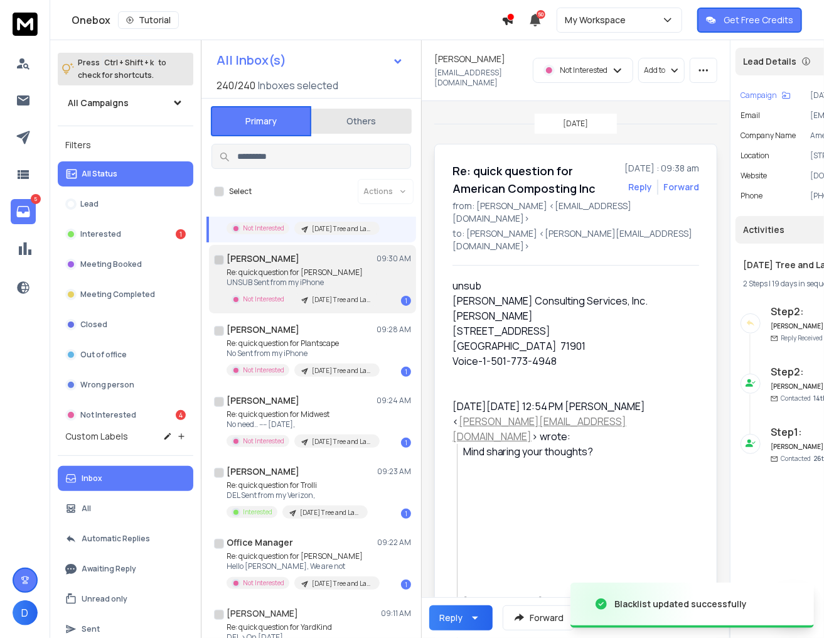
click at [373, 264] on div "[PERSON_NAME] 09:30 AM Re: quick question for [PERSON_NAME] UNSUB Sent from my …" at bounding box center [319, 278] width 185 height 53
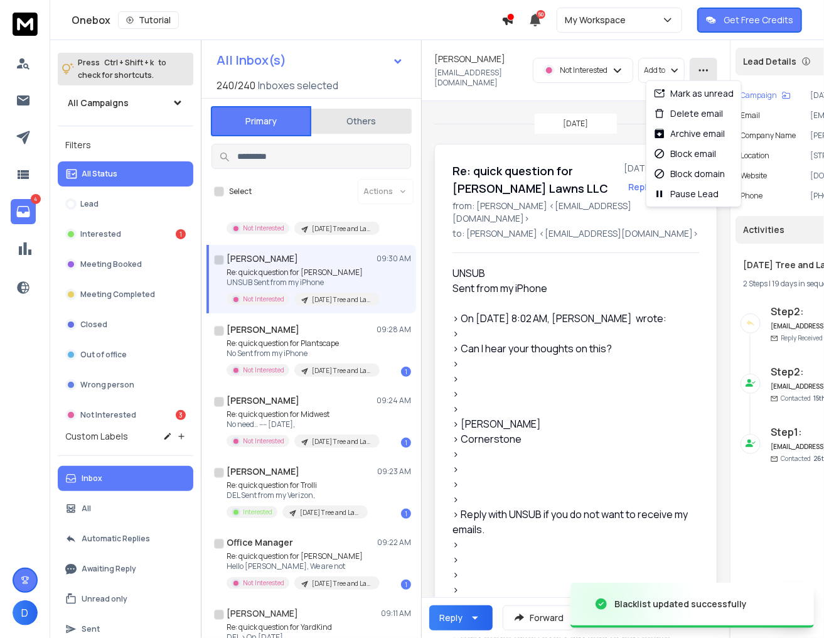
click at [709, 67] on icon "button" at bounding box center [703, 70] width 11 height 11
click at [687, 153] on div "Block email" at bounding box center [685, 154] width 62 height 13
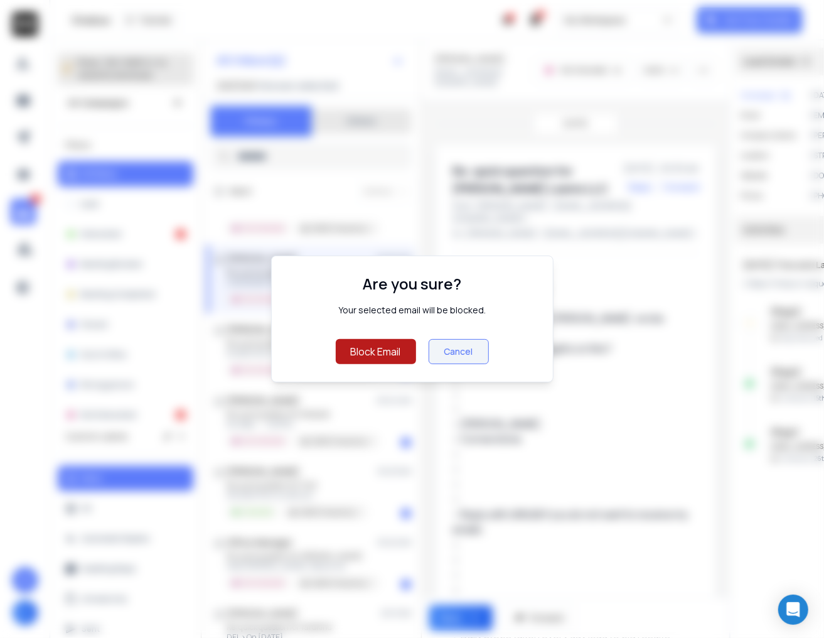
click at [397, 348] on button "Block Email" at bounding box center [376, 351] width 80 height 25
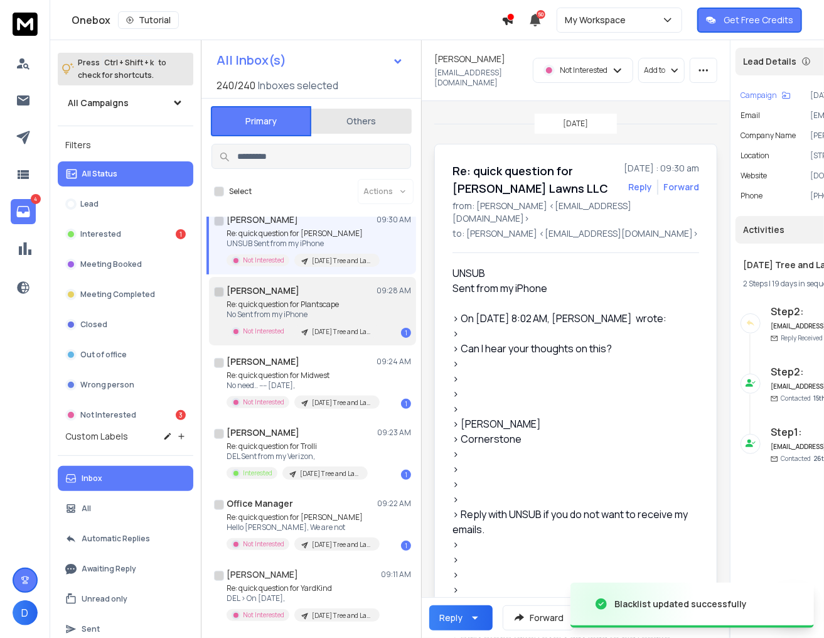
scroll to position [967, 0]
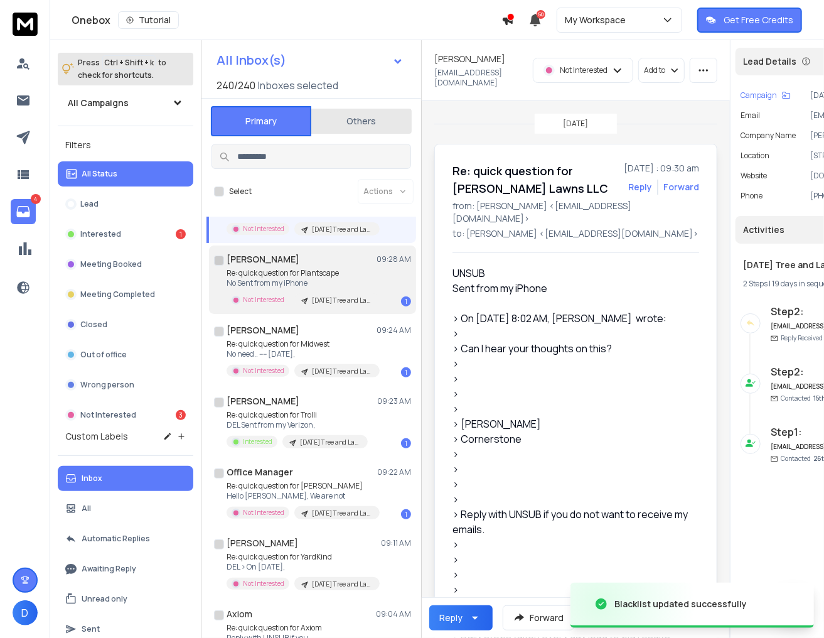
click at [370, 275] on p "Re: quick question for Plantscape" at bounding box center [302, 273] width 151 height 10
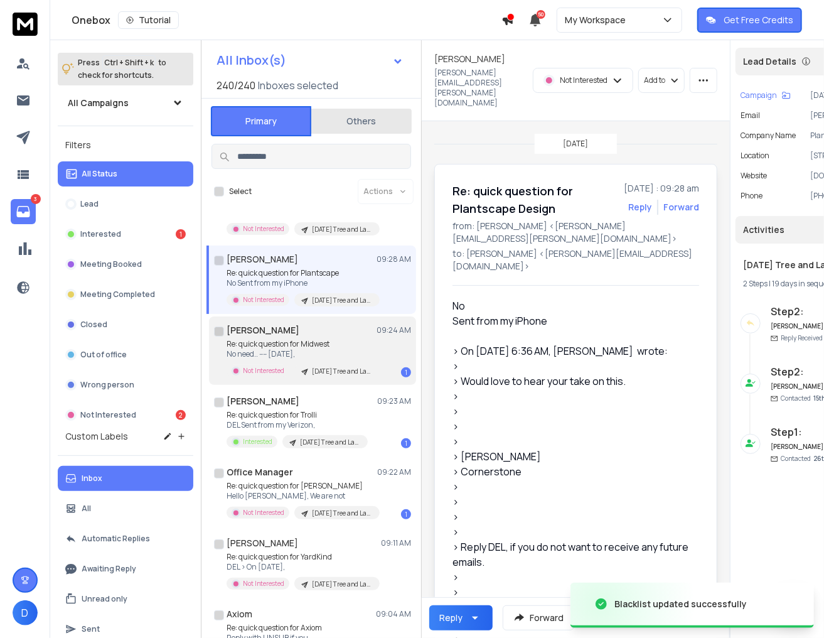
click at [330, 337] on div "[PERSON_NAME] 09:24 AM Re: quick question for Midwest No need.. ---- [DATE], No…" at bounding box center [319, 350] width 185 height 53
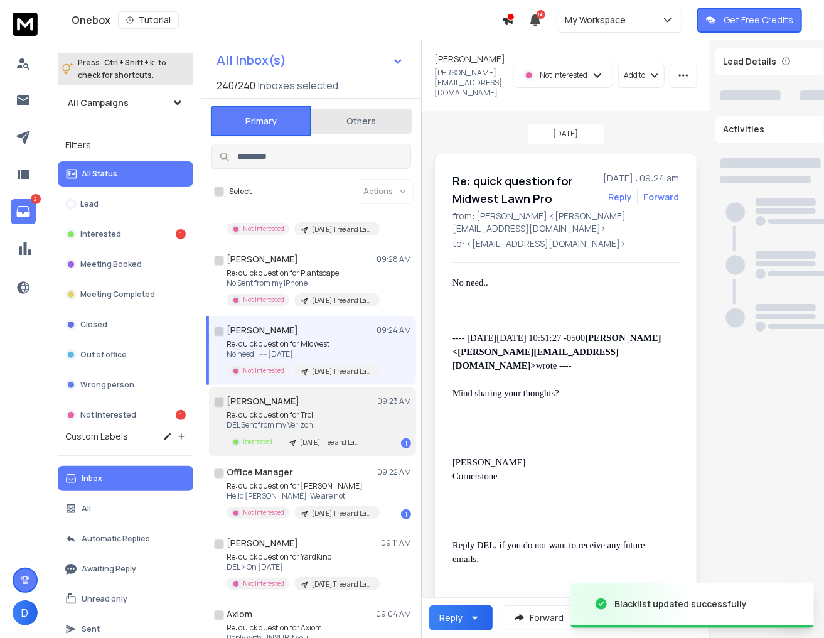
click at [318, 419] on p "Re: quick question for Trolli" at bounding box center [297, 415] width 141 height 10
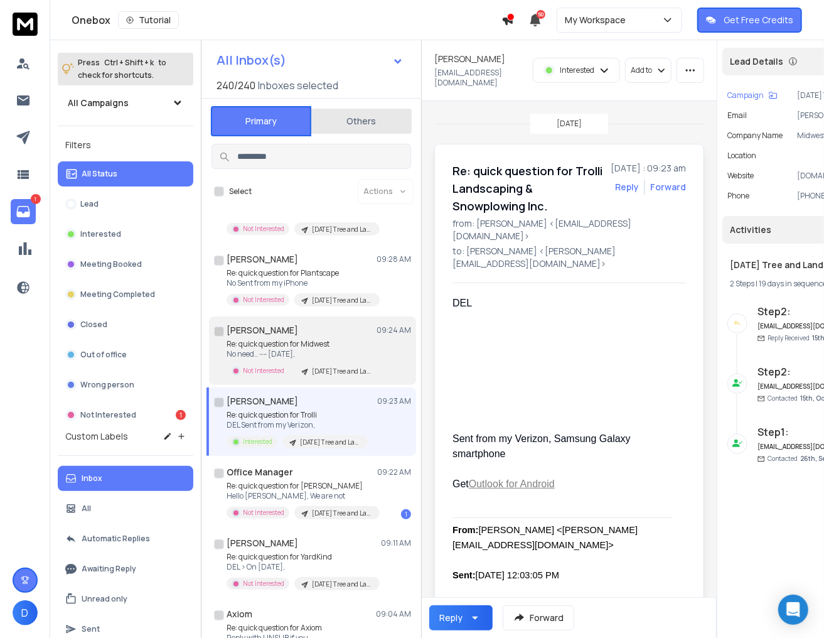
scroll to position [1106, 0]
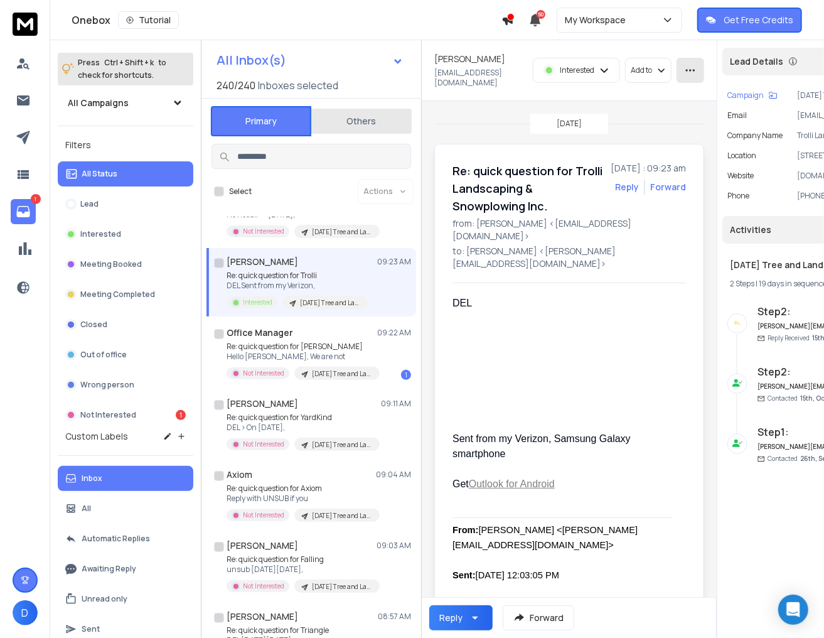
click at [696, 70] on icon "button" at bounding box center [690, 70] width 11 height 11
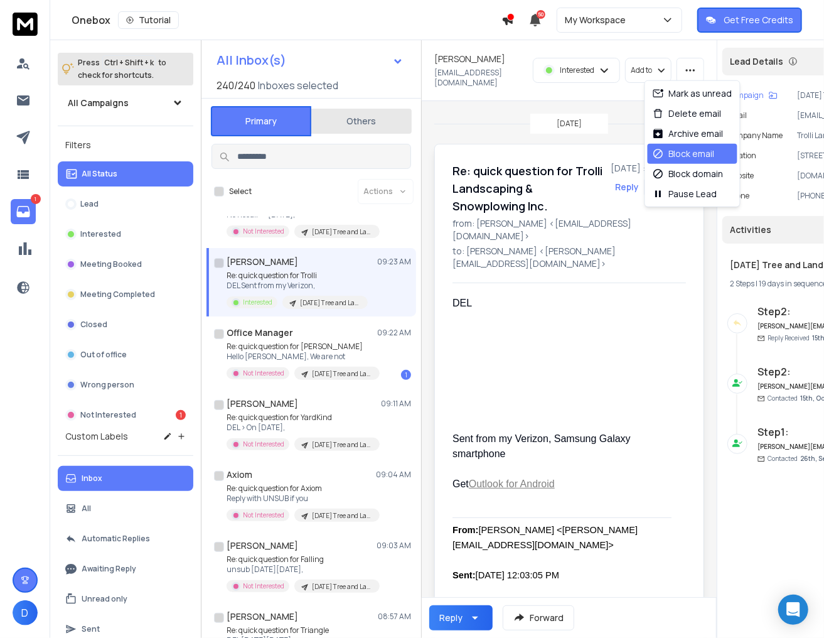
click at [687, 151] on div "Block email" at bounding box center [684, 154] width 62 height 13
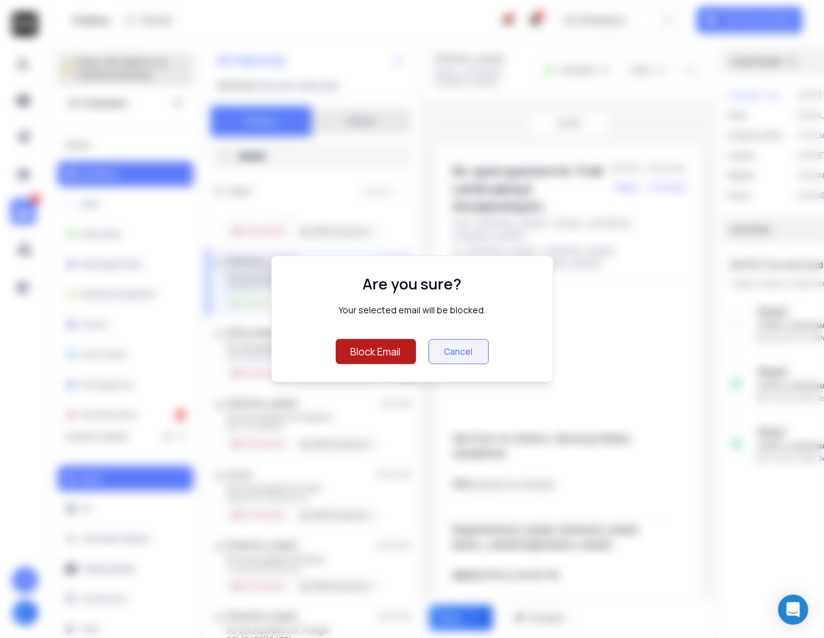
click at [377, 350] on button "Block Email" at bounding box center [376, 351] width 80 height 25
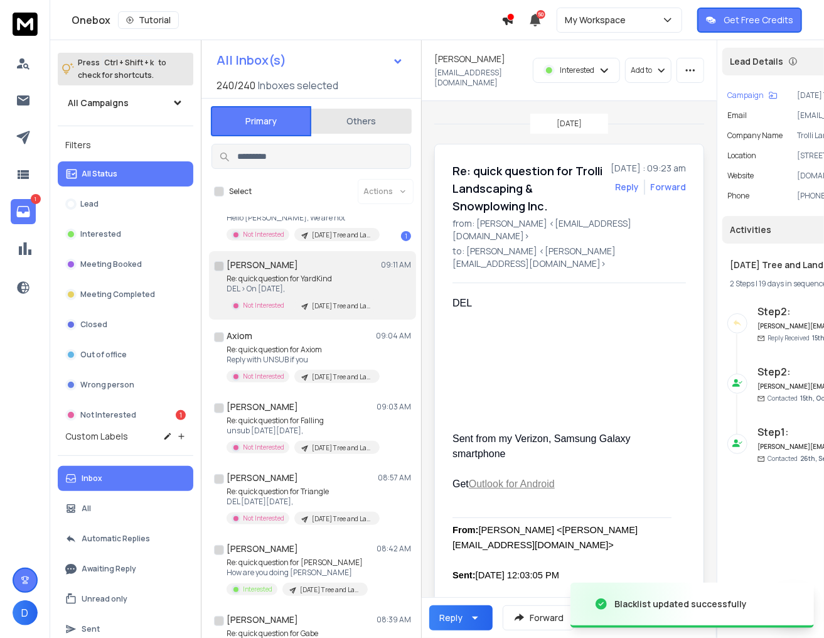
scroll to position [1246, 0]
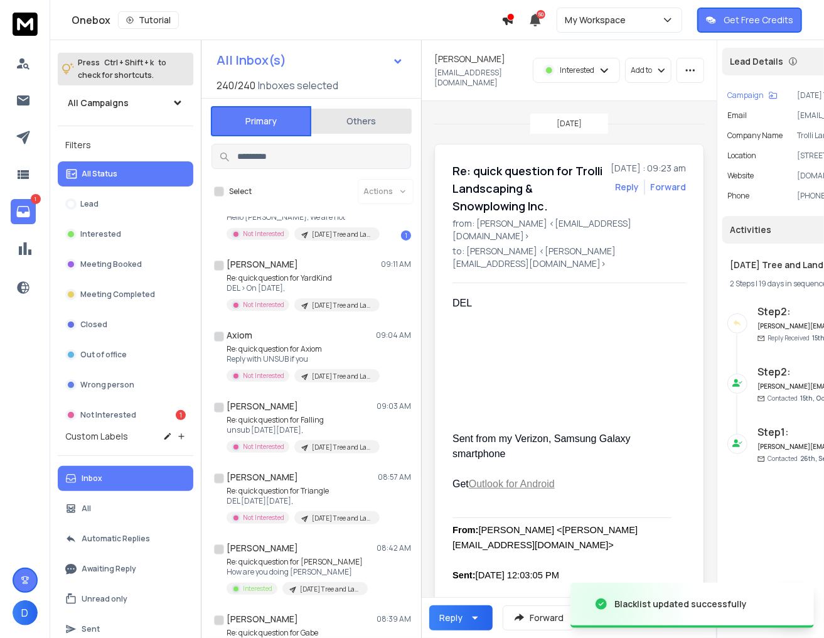
click at [334, 207] on div "Select Actions [PERSON_NAME] 01:19 PM Re: quick question for Lawn Call me pleas…" at bounding box center [312, 414] width 220 height 550
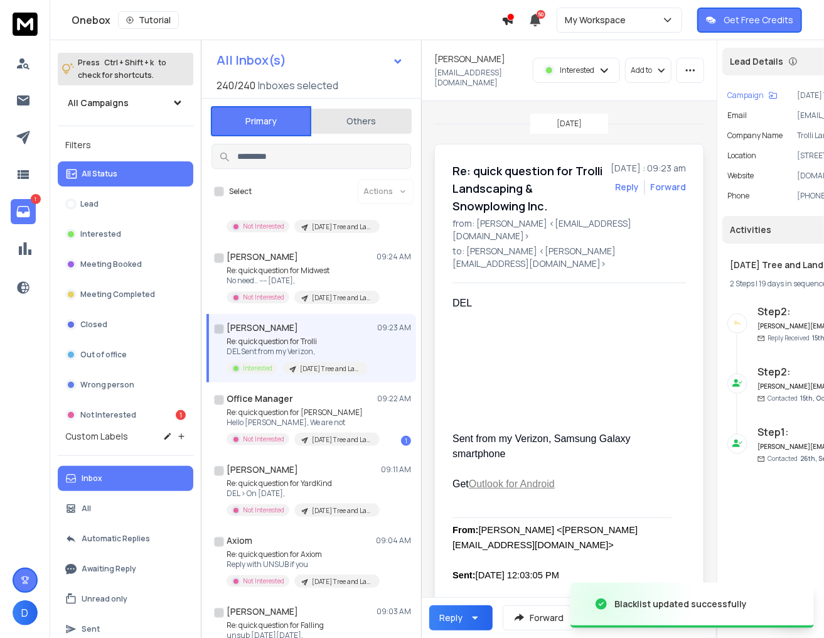
scroll to position [1036, 0]
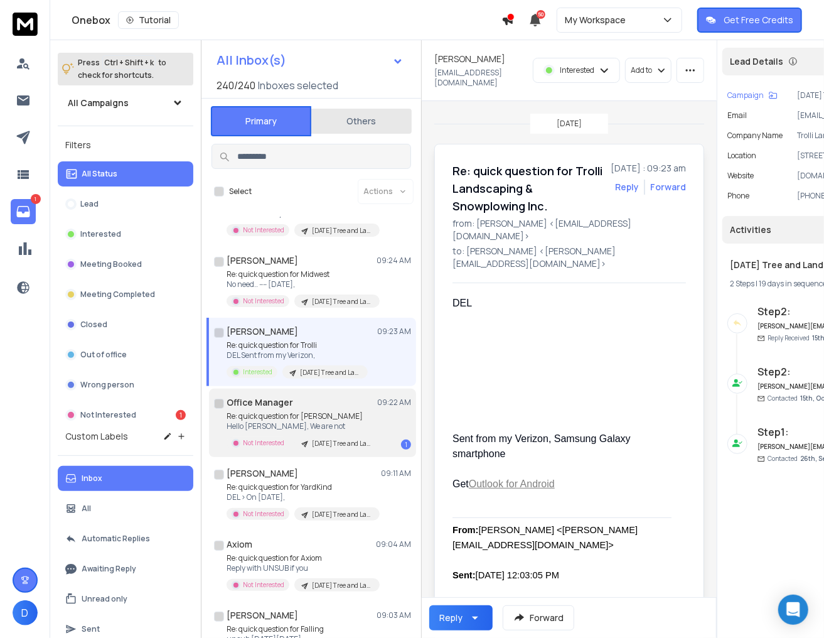
click at [336, 417] on p "Re: quick question for [PERSON_NAME]" at bounding box center [302, 416] width 151 height 10
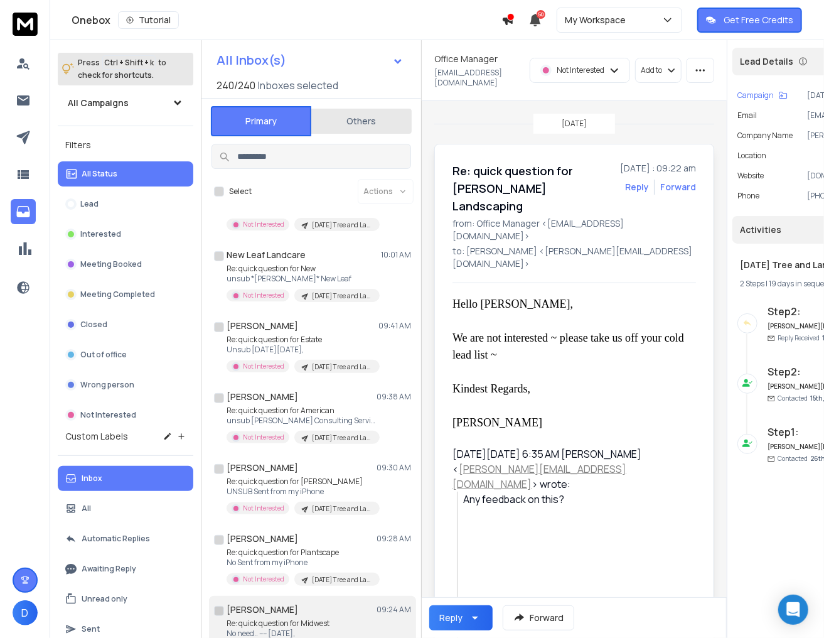
scroll to position [827, 0]
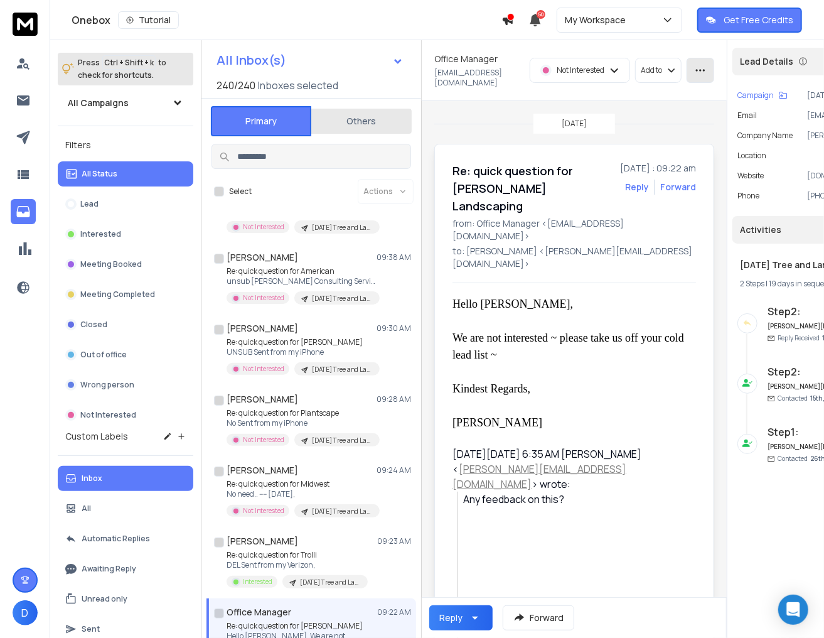
click at [714, 60] on button "button" at bounding box center [701, 70] width 28 height 25
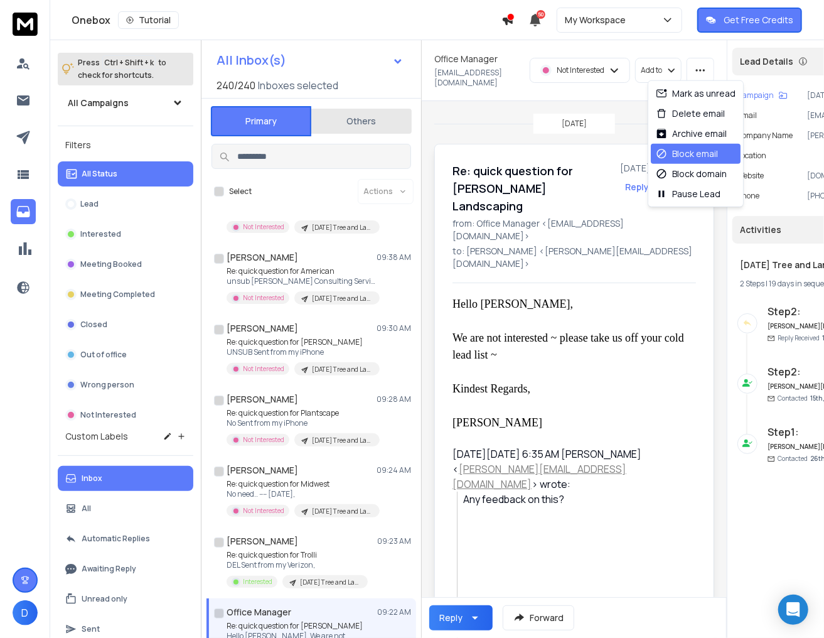
click at [678, 146] on div "Block email" at bounding box center [696, 154] width 90 height 20
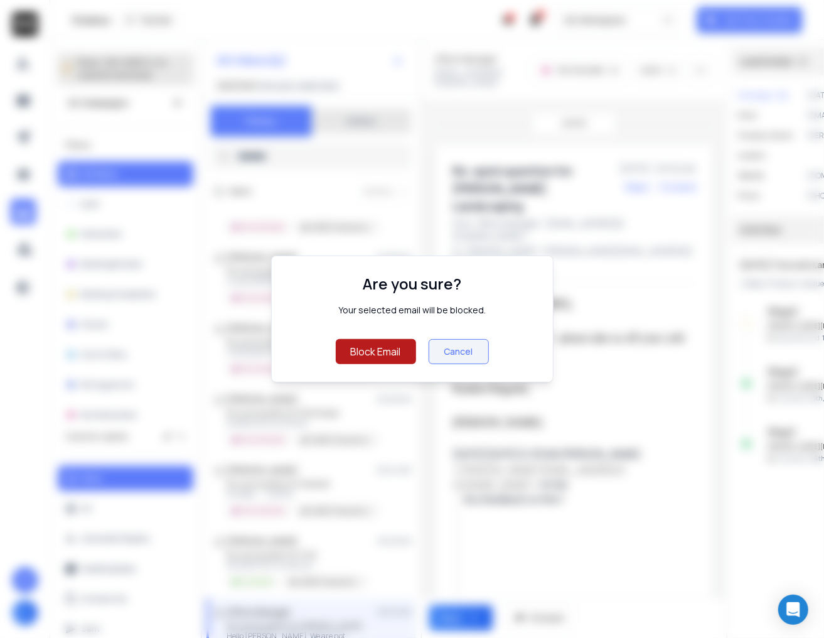
click at [381, 347] on button "Block Email" at bounding box center [376, 351] width 80 height 25
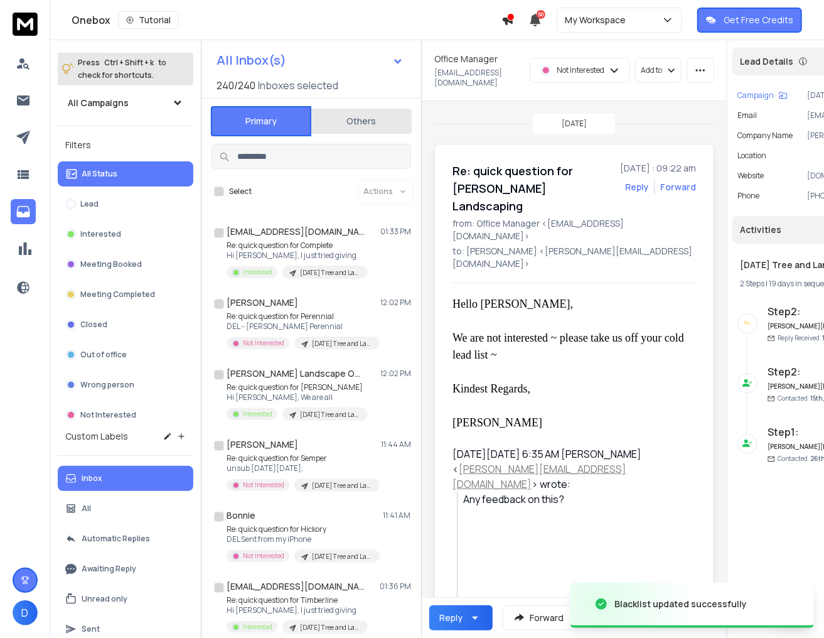
scroll to position [0, 0]
